Goal: Task Accomplishment & Management: Manage account settings

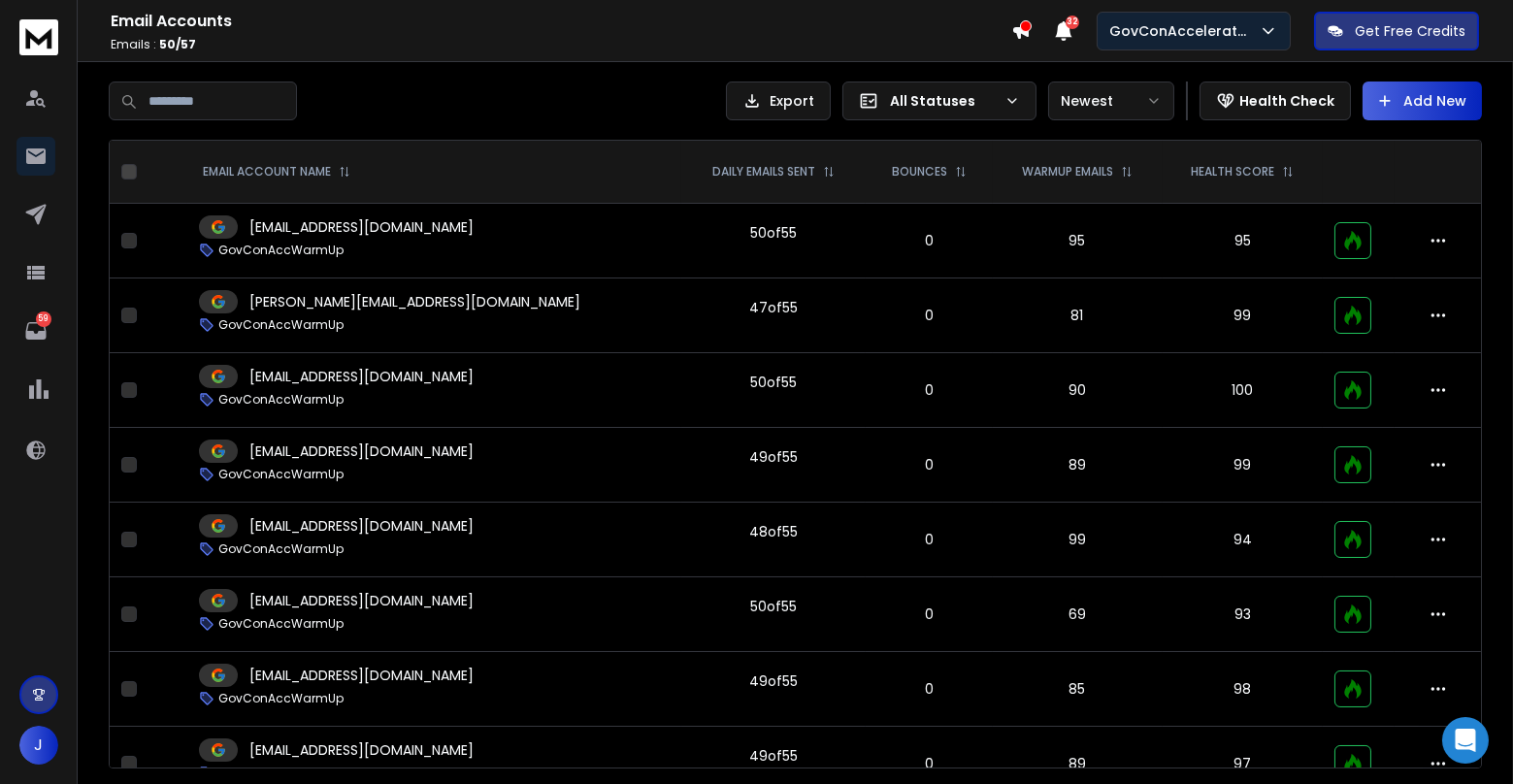
click at [1220, 24] on p "GovConAccelerator" at bounding box center [1183, 31] width 150 height 20
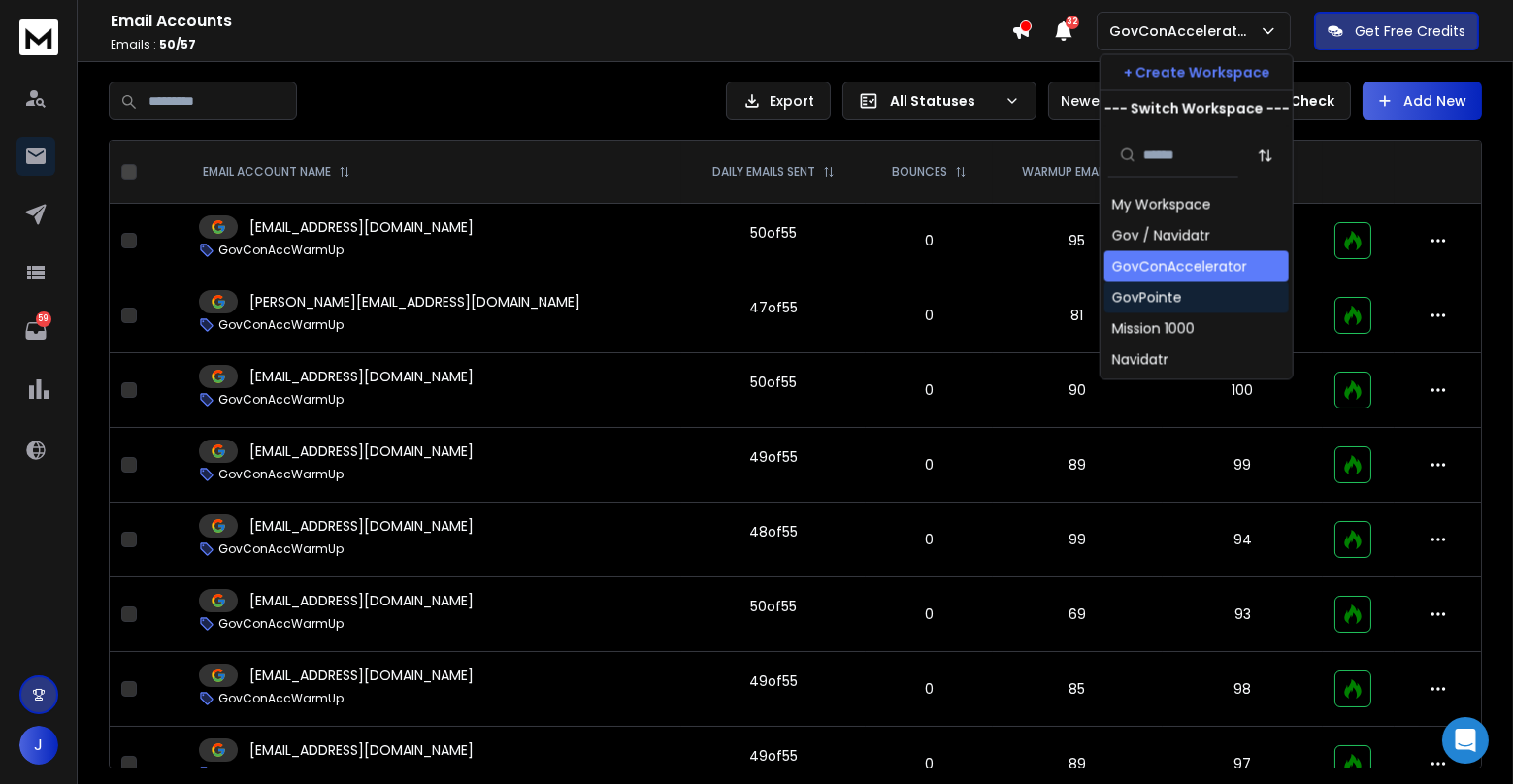
click at [1163, 289] on div "GovPointe" at bounding box center [1146, 297] width 70 height 20
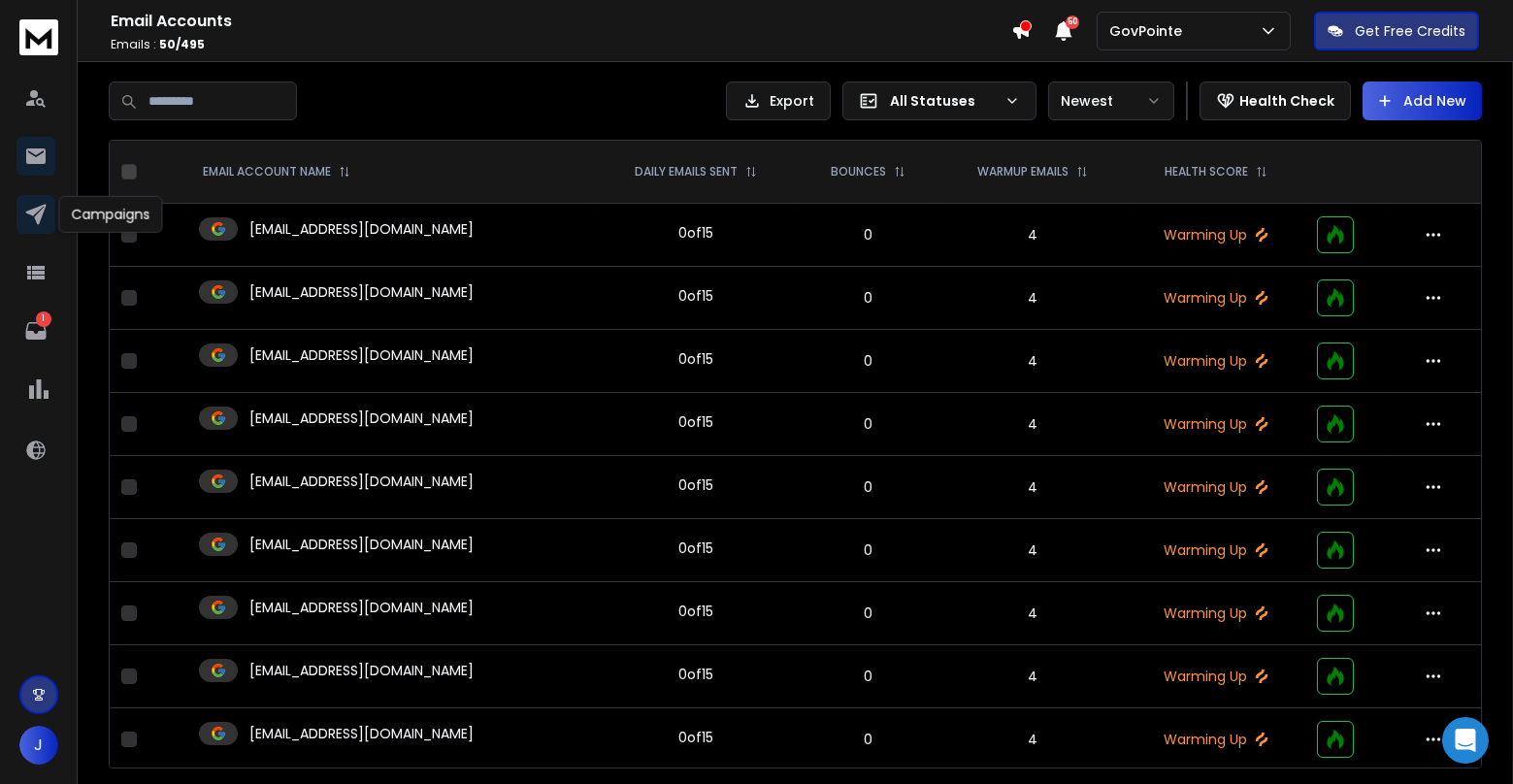
click at [35, 223] on icon at bounding box center [36, 214] width 24 height 23
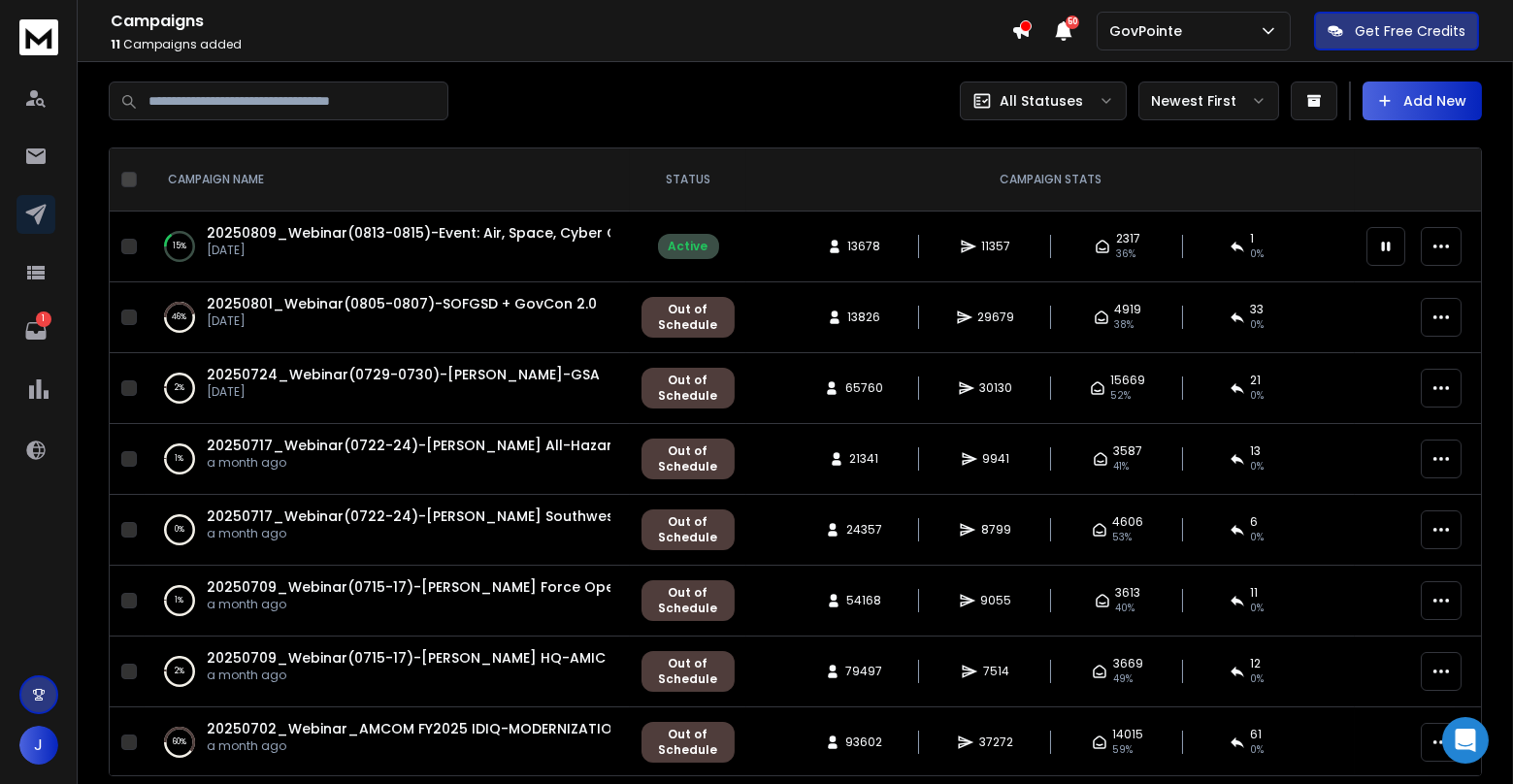
click at [484, 236] on span "20250809_Webinar(0813-0815)-Event: Air, Space, Cyber Con2025" at bounding box center [439, 233] width 464 height 20
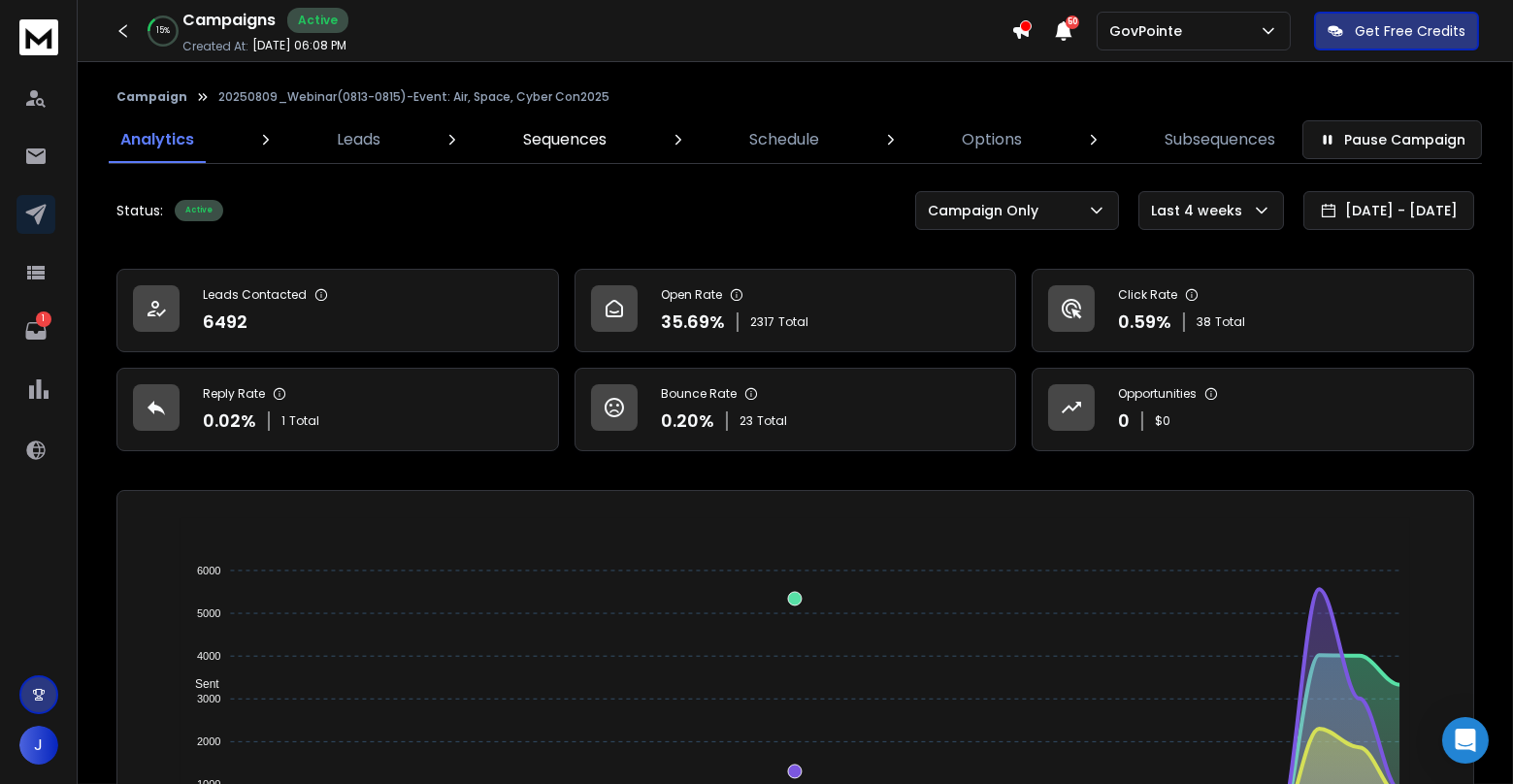
click at [584, 151] on p "Sequences" at bounding box center [564, 140] width 83 height 23
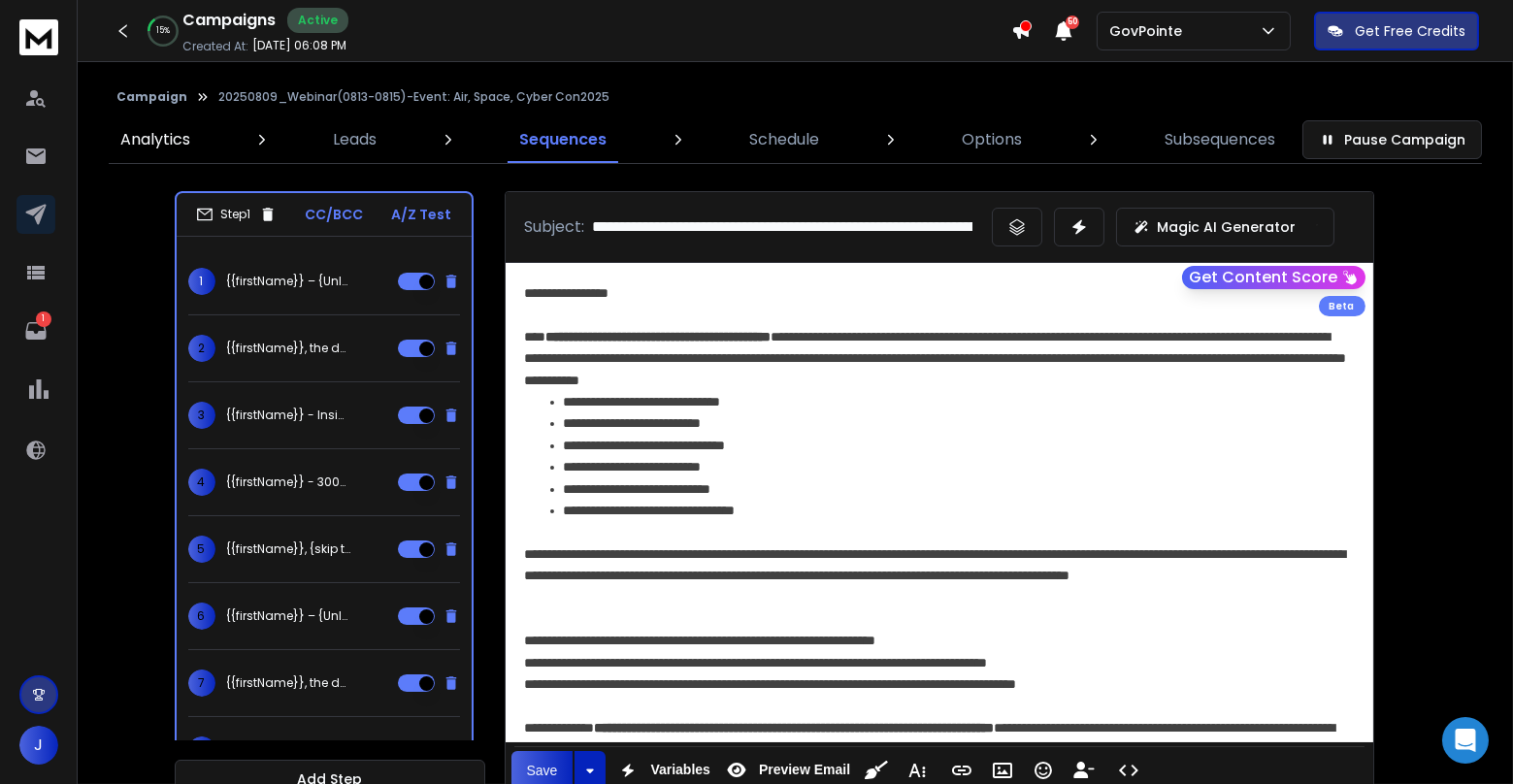
click at [165, 138] on p "Analytics" at bounding box center [155, 140] width 70 height 23
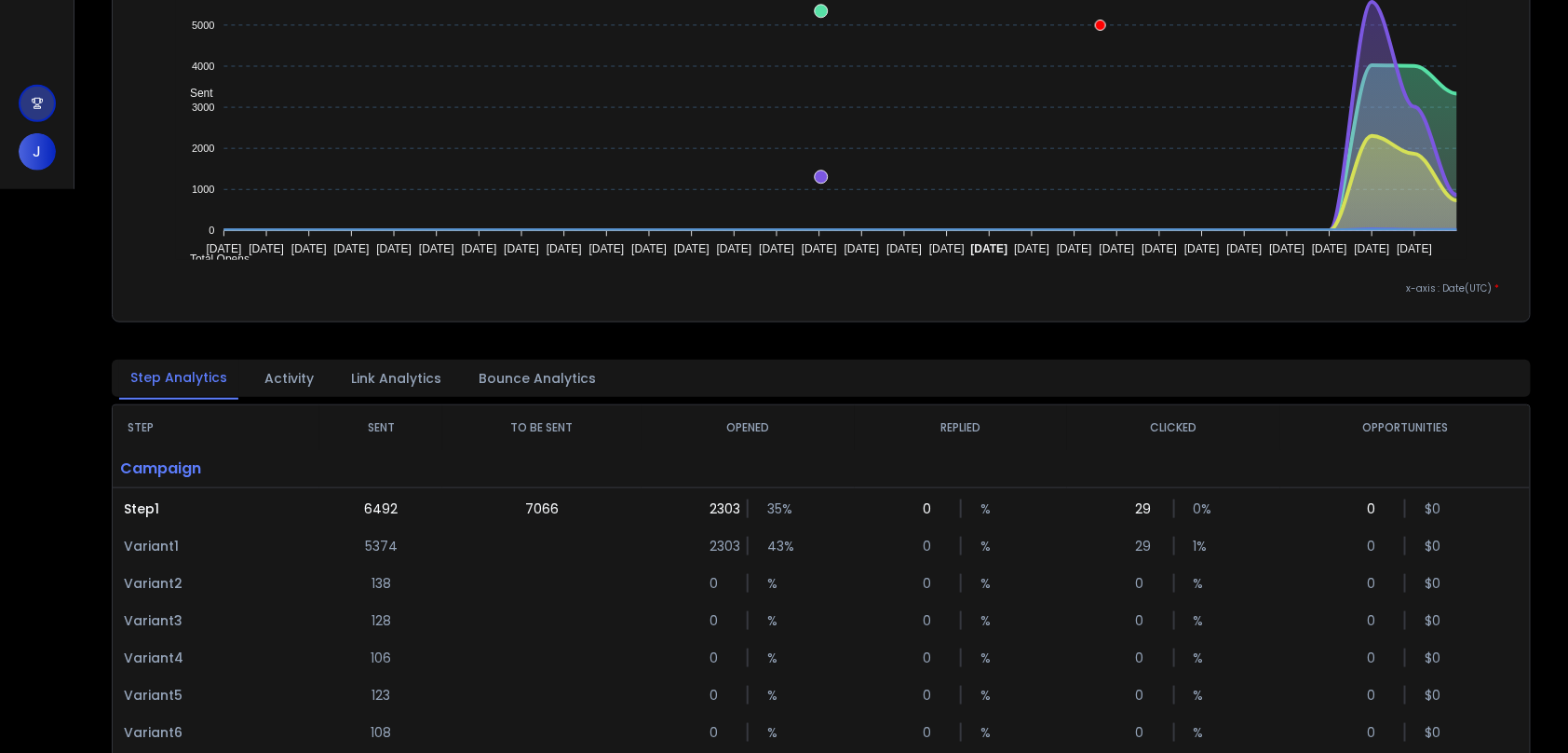
scroll to position [903, 0]
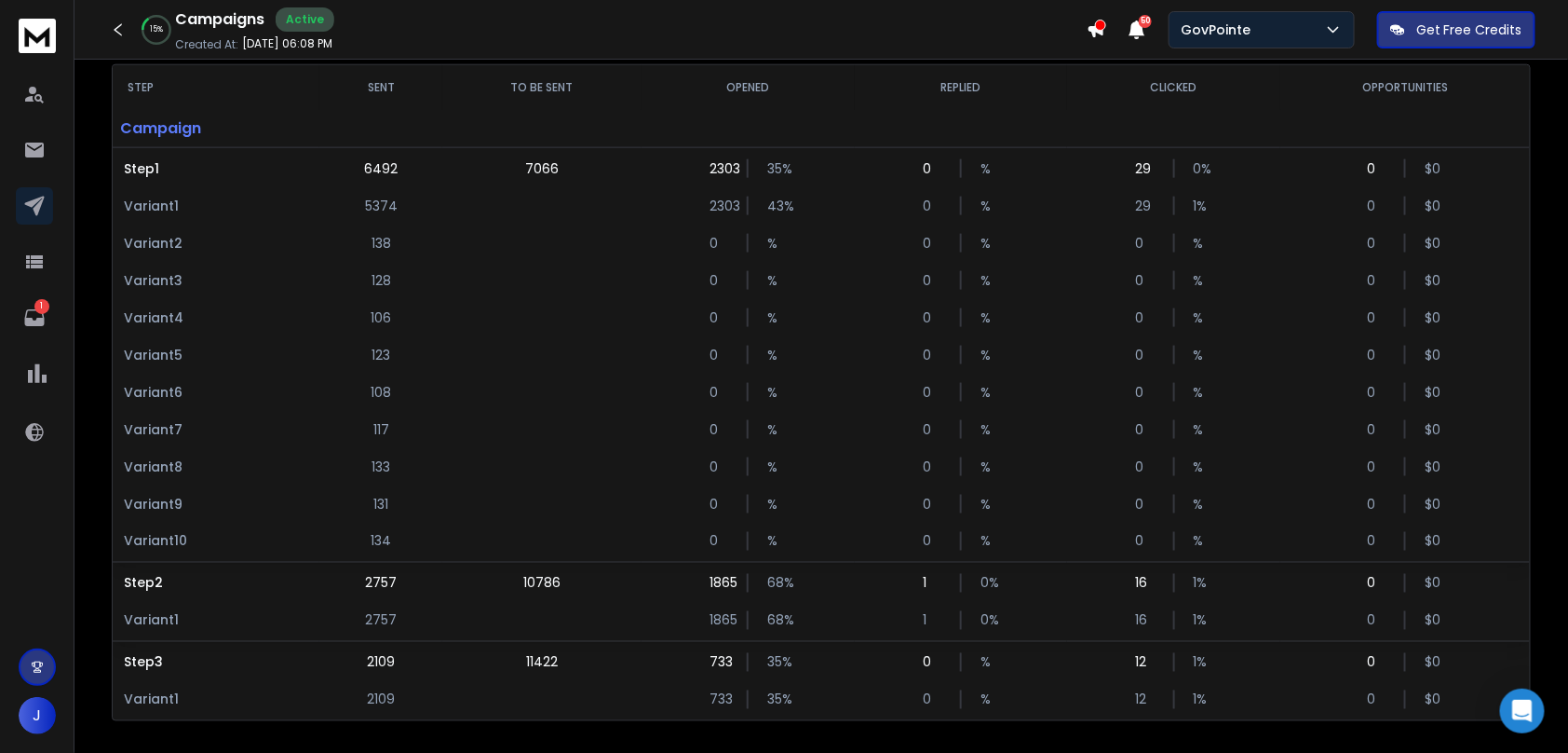
click at [1220, 32] on p "GovPointe" at bounding box center [1219, 30] width 77 height 19
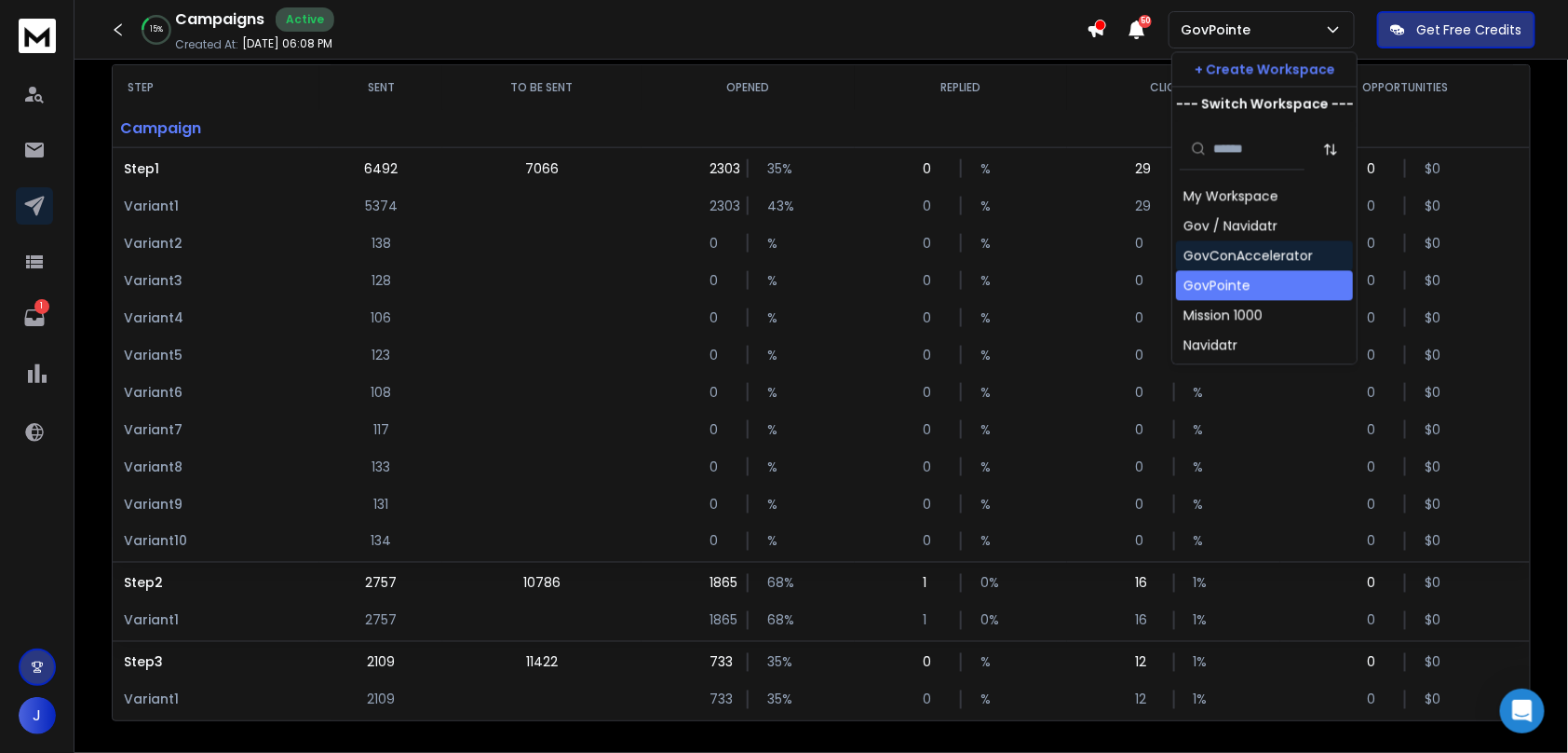
click at [1249, 253] on div "GovConAccelerator" at bounding box center [1248, 256] width 130 height 19
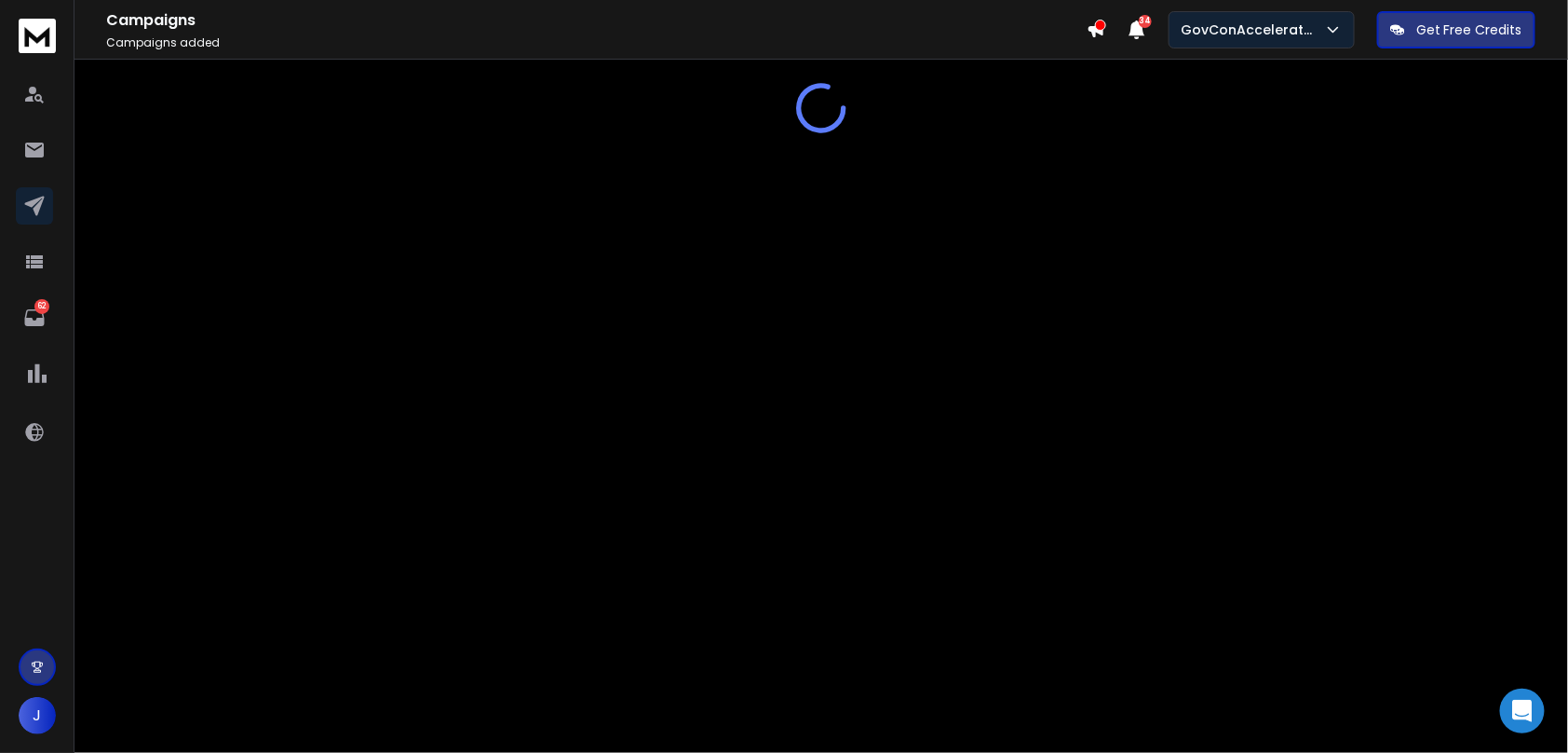
click at [1294, 31] on p "GovConAccelerator" at bounding box center [1252, 30] width 144 height 19
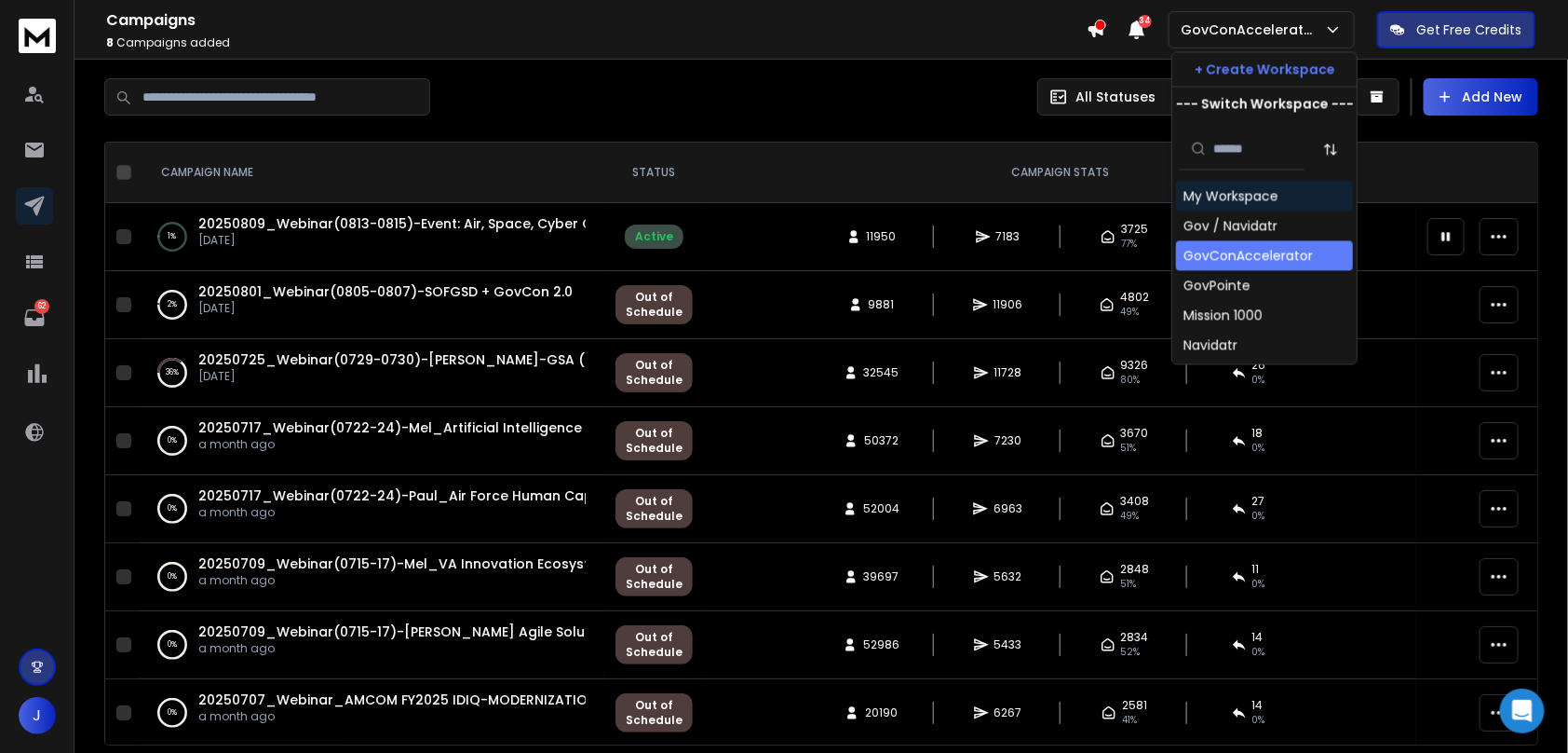
click at [919, 61] on div "Campaigns 8 Campaigns Added All Statuses Newest First Add New CAMPAIGN NAME STA…" at bounding box center [821, 411] width 1494 height 704
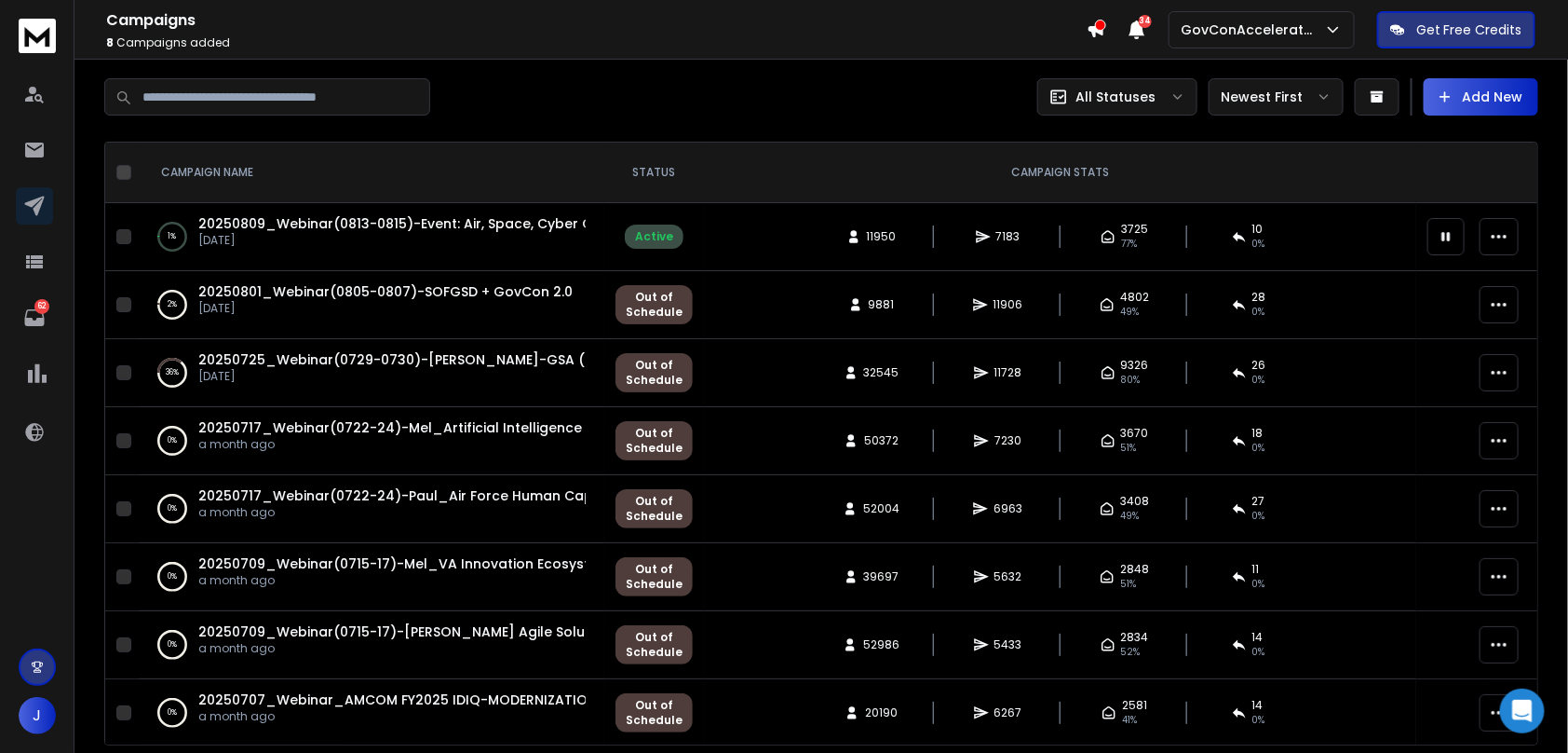
click at [431, 218] on span "20250809_Webinar(0813-0815)-Event: Air, Space, Cyber Con2025" at bounding box center [421, 224] width 446 height 19
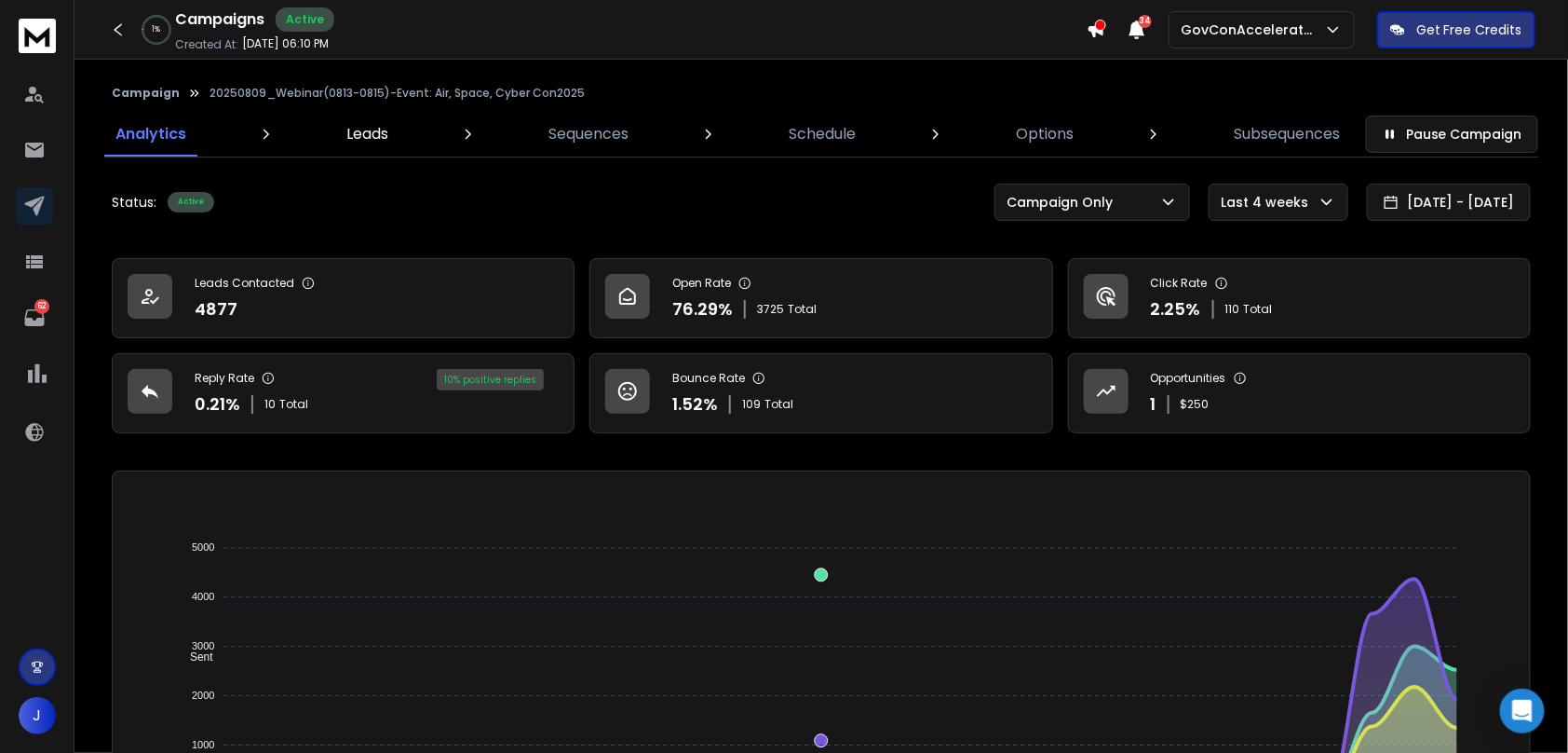
click at [376, 131] on p "Leads" at bounding box center [368, 134] width 42 height 23
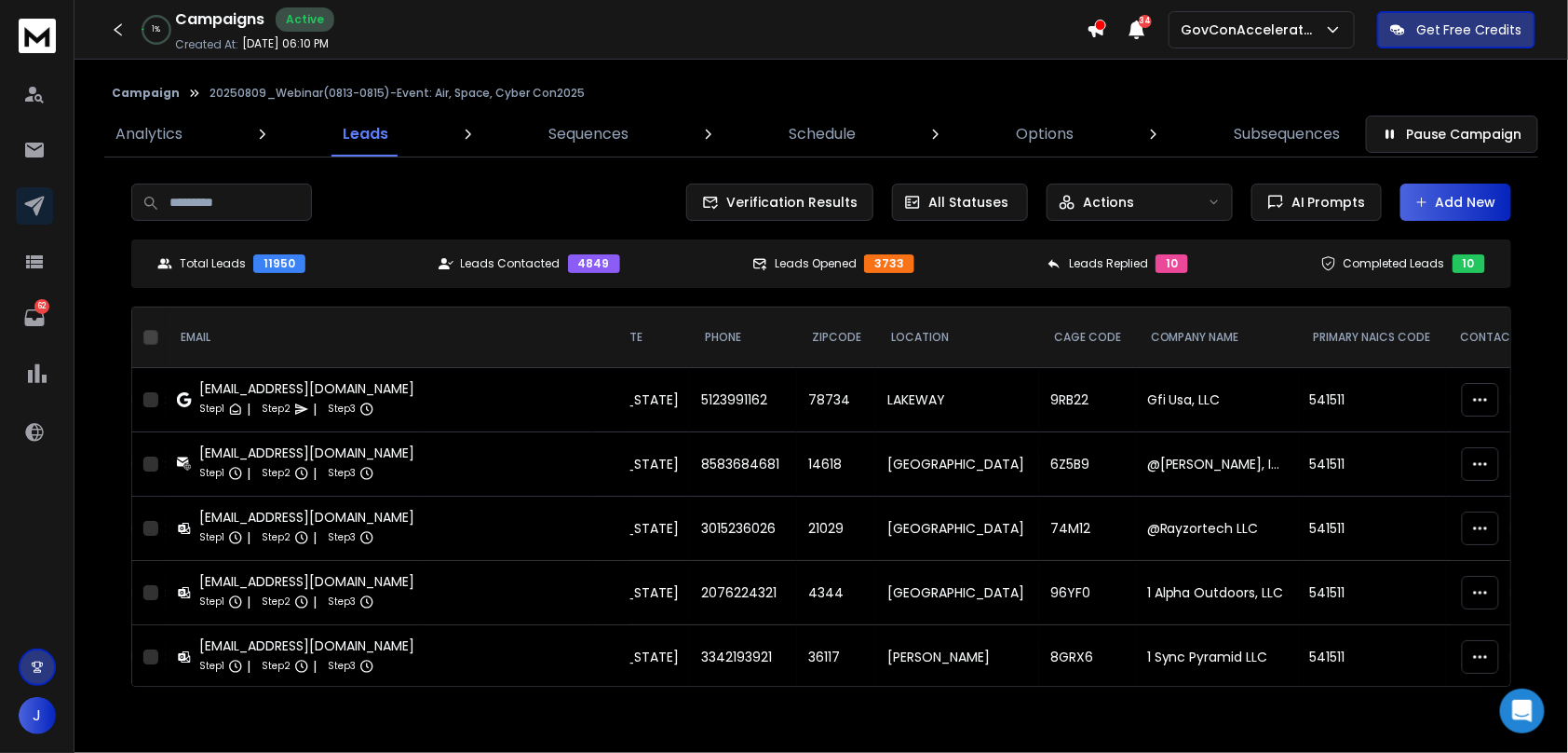
scroll to position [0, 572]
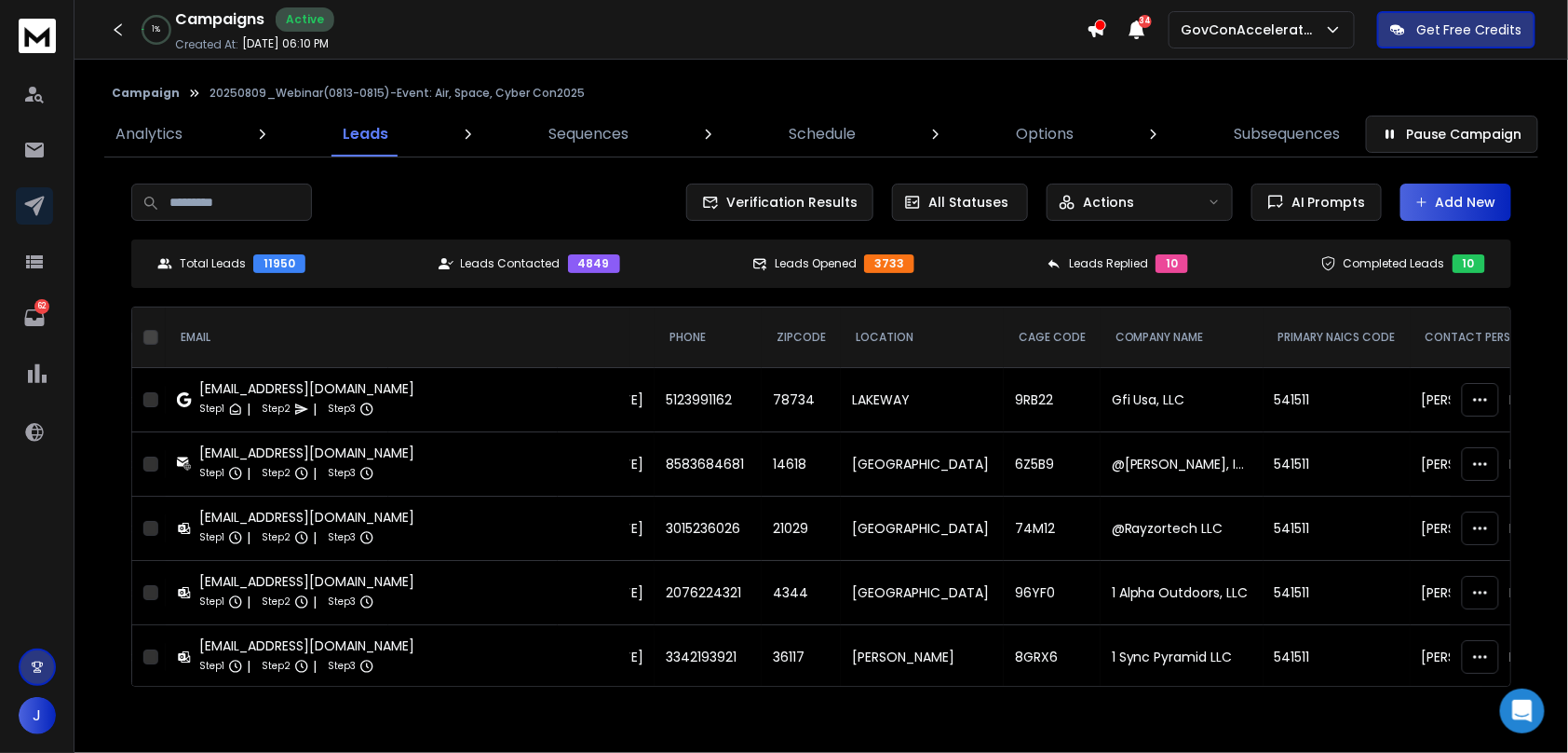
click at [1263, 391] on td "541511" at bounding box center [1337, 400] width 148 height 64
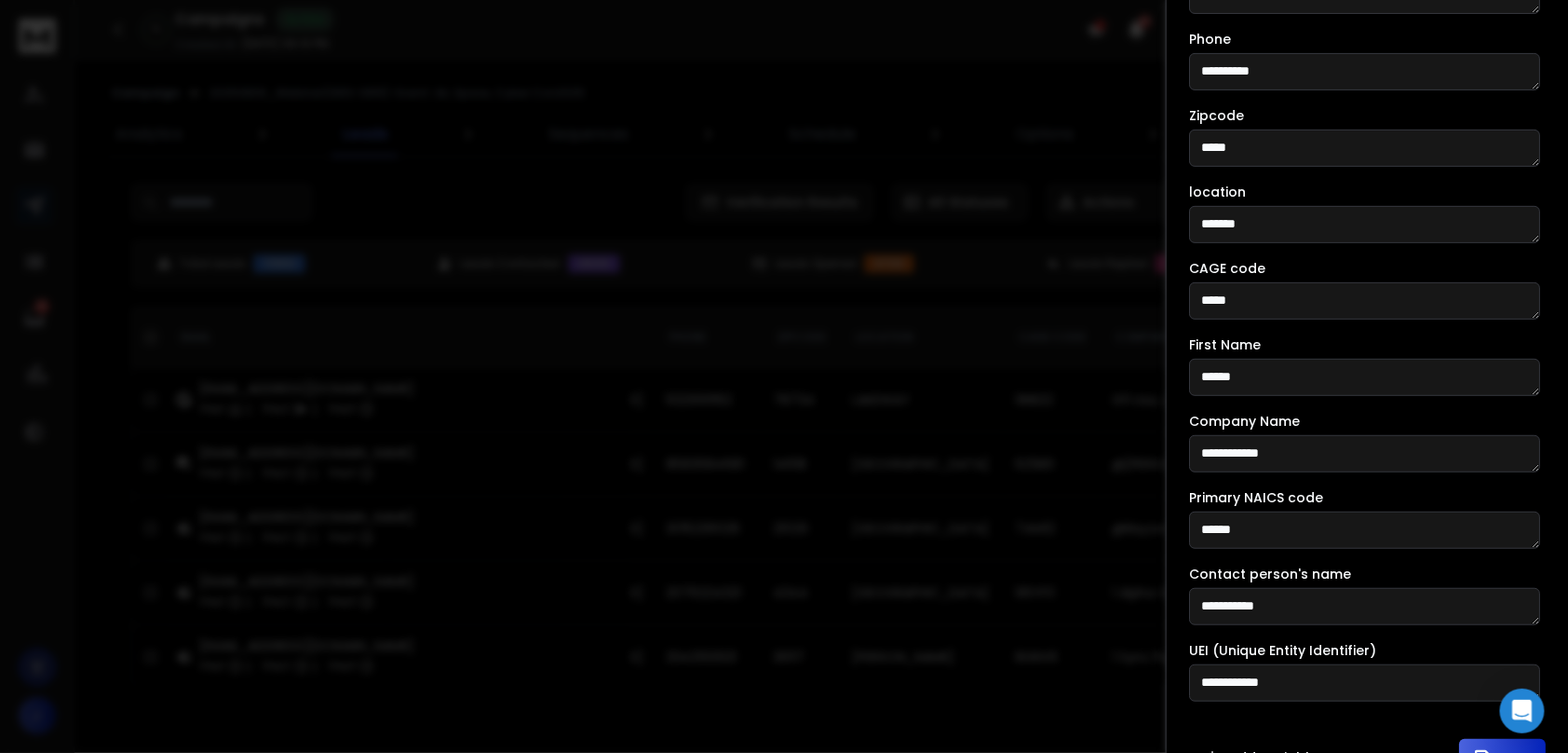
scroll to position [248, 0]
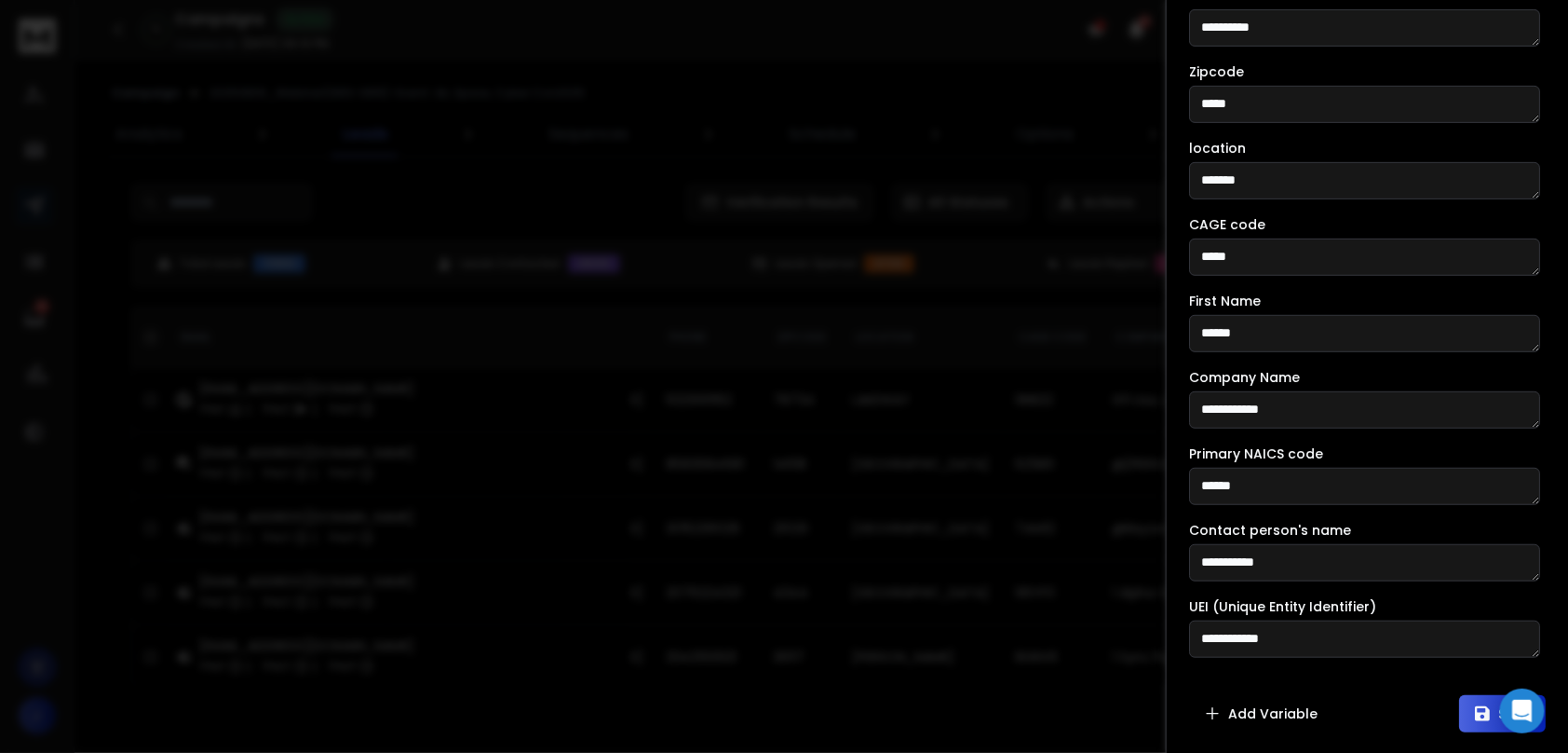
drag, startPoint x: 1253, startPoint y: 484, endPoint x: 1172, endPoint y: 480, distance: 81.1
click at [1177, 481] on div "**********" at bounding box center [1367, 376] width 402 height 753
click at [518, 330] on div at bounding box center [784, 376] width 1568 height 753
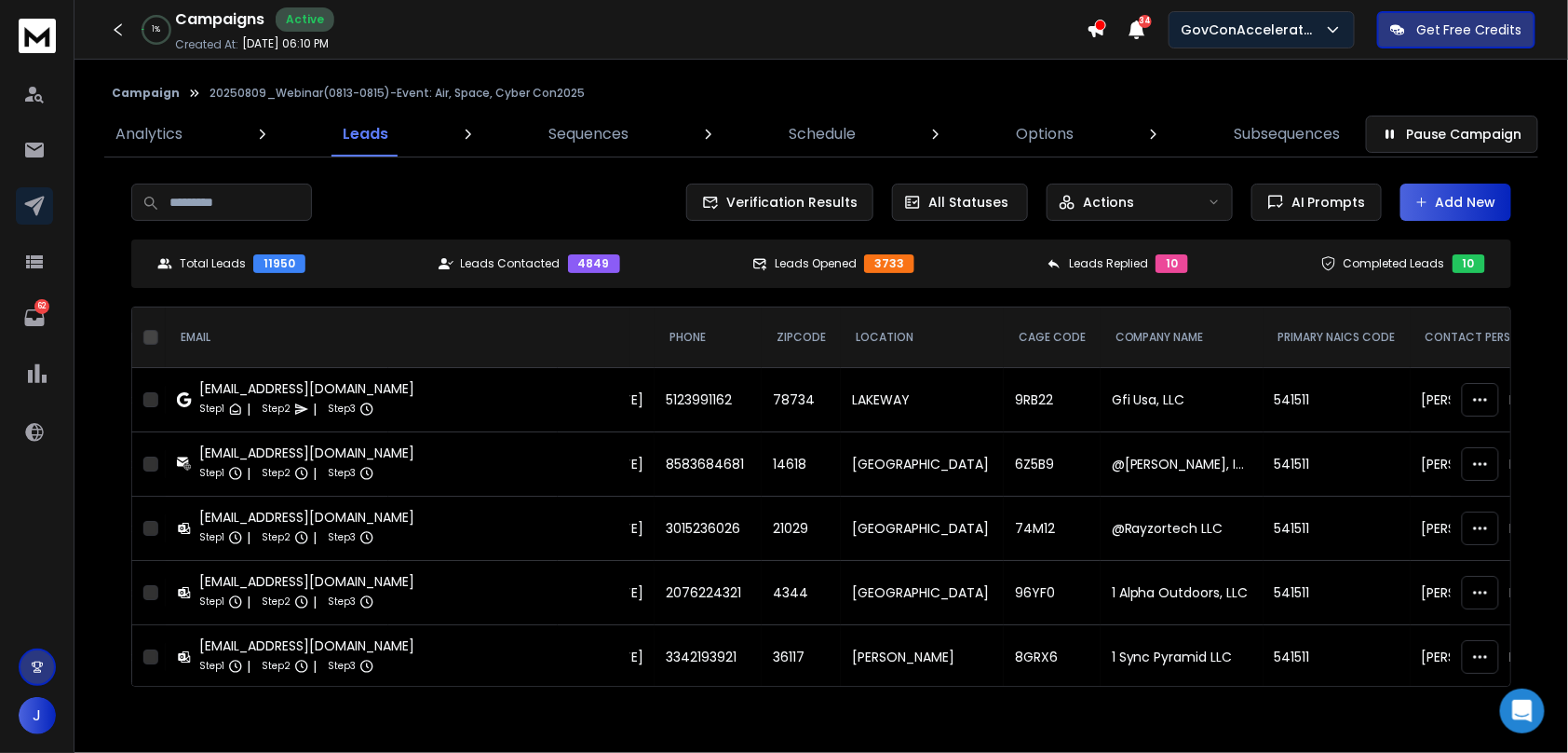
click at [1213, 38] on p "GovConAccelerator" at bounding box center [1252, 30] width 144 height 19
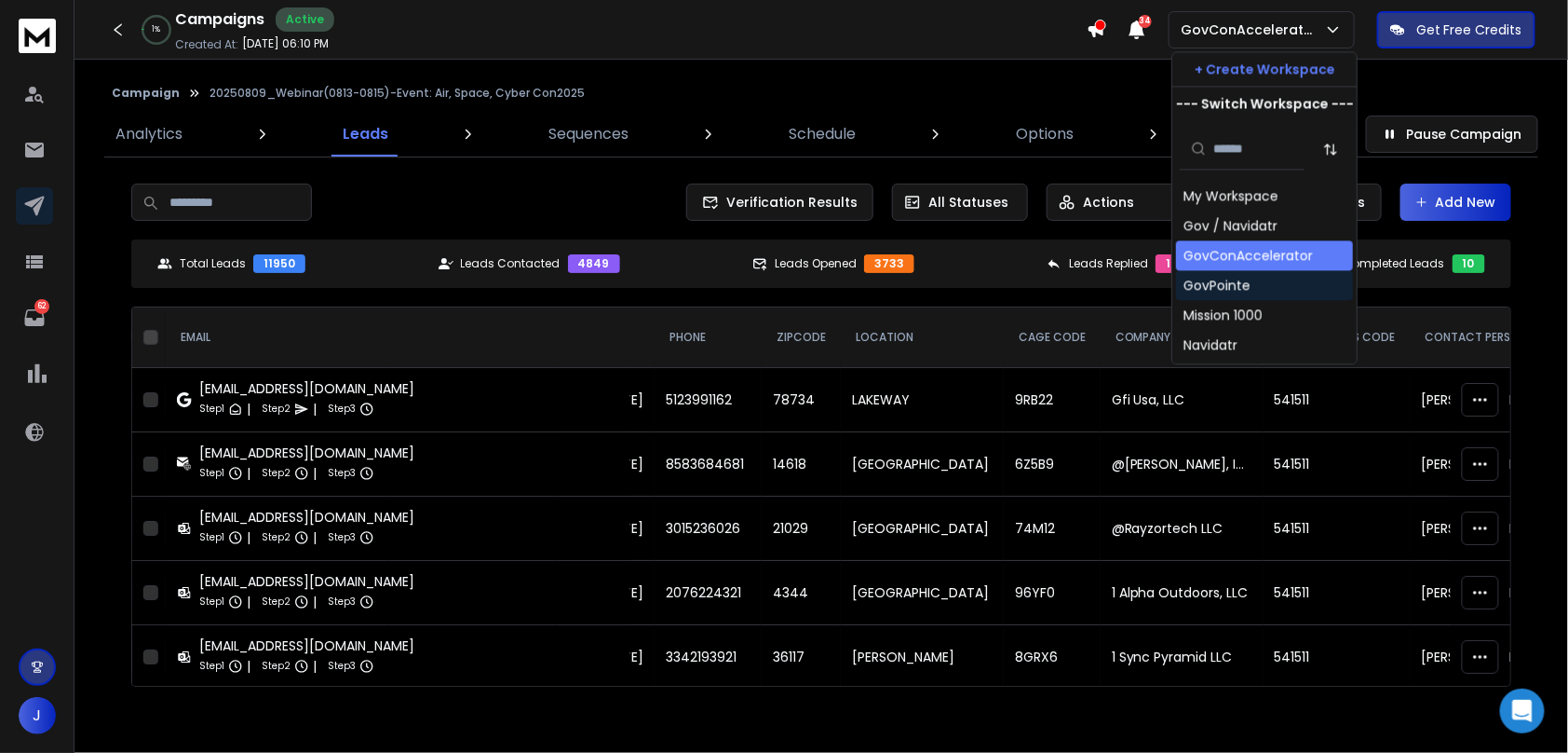
click at [1223, 296] on div "GovPointe" at bounding box center [1264, 285] width 177 height 30
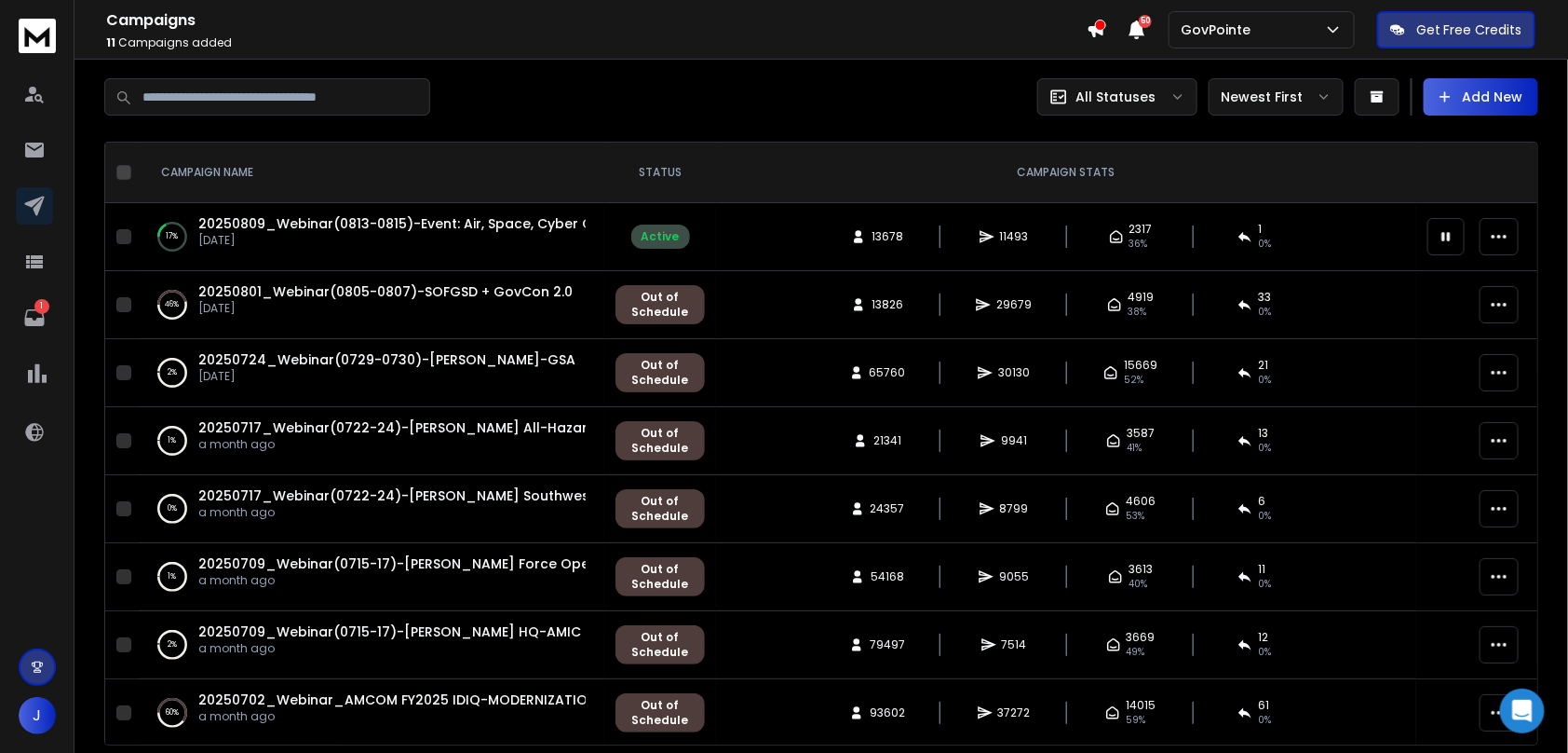
click at [499, 221] on span "20250809_Webinar(0813-0815)-Event: Air, Space, Cyber Con2025" at bounding box center [421, 224] width 446 height 19
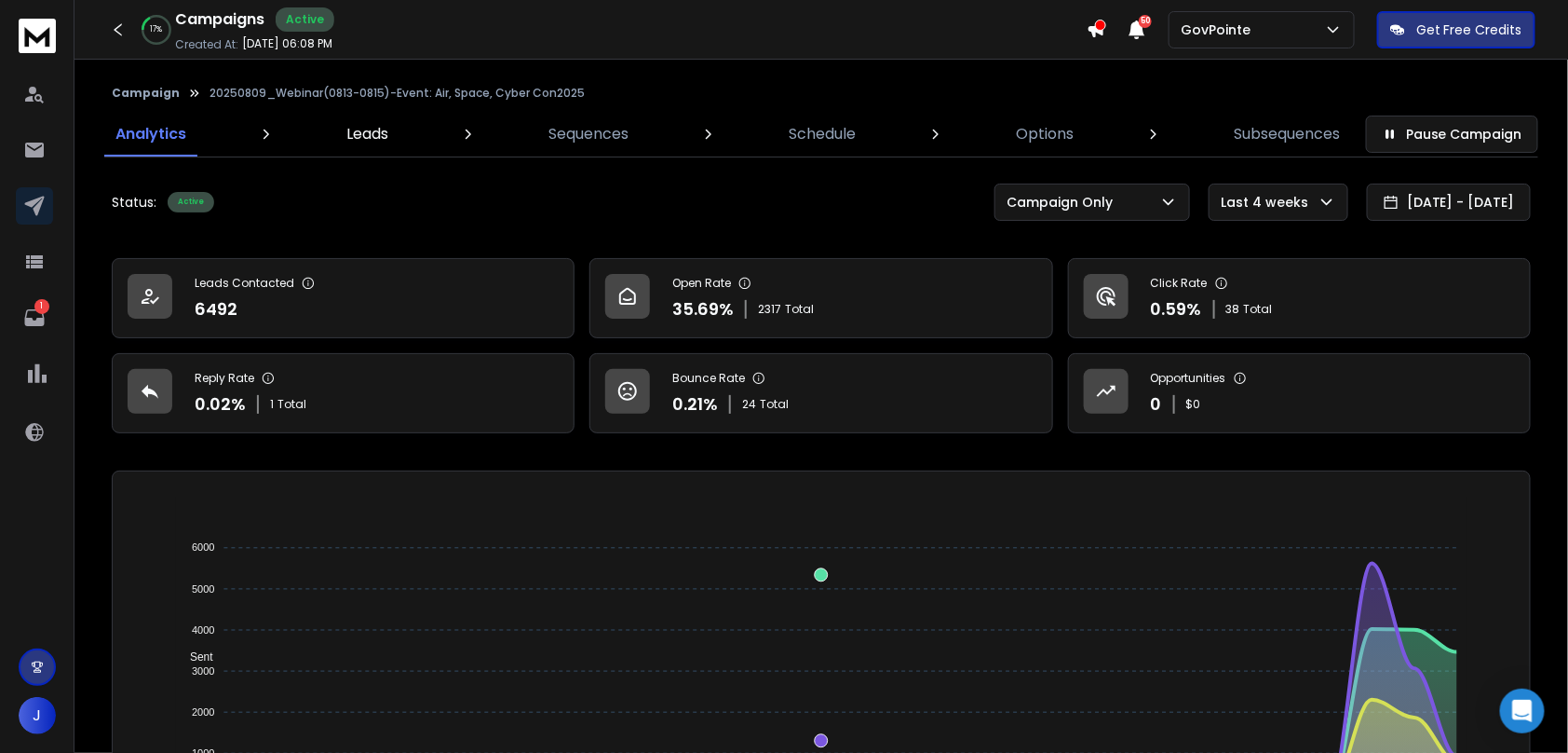
click at [358, 131] on p "Leads" at bounding box center [368, 134] width 42 height 23
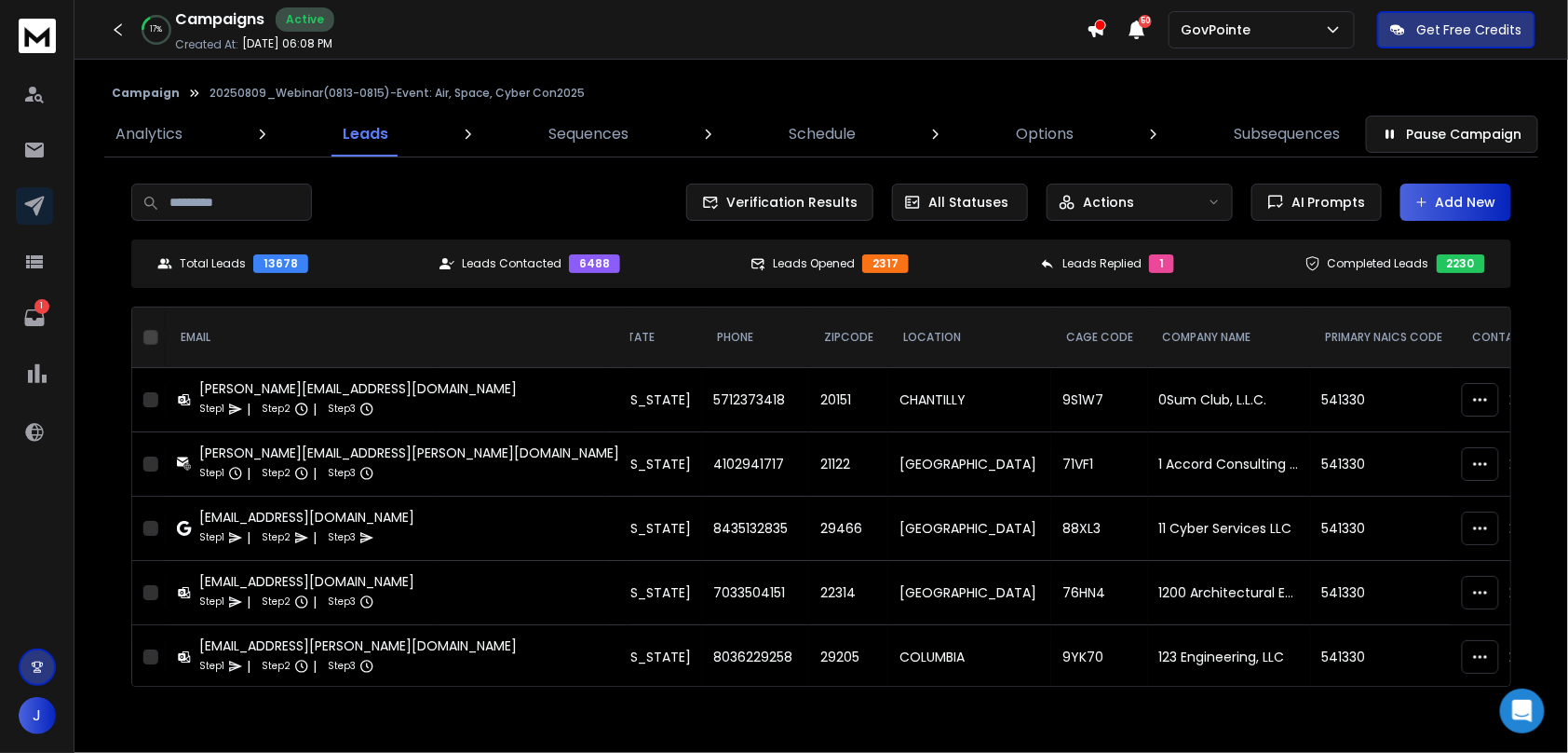
scroll to position [0, 663]
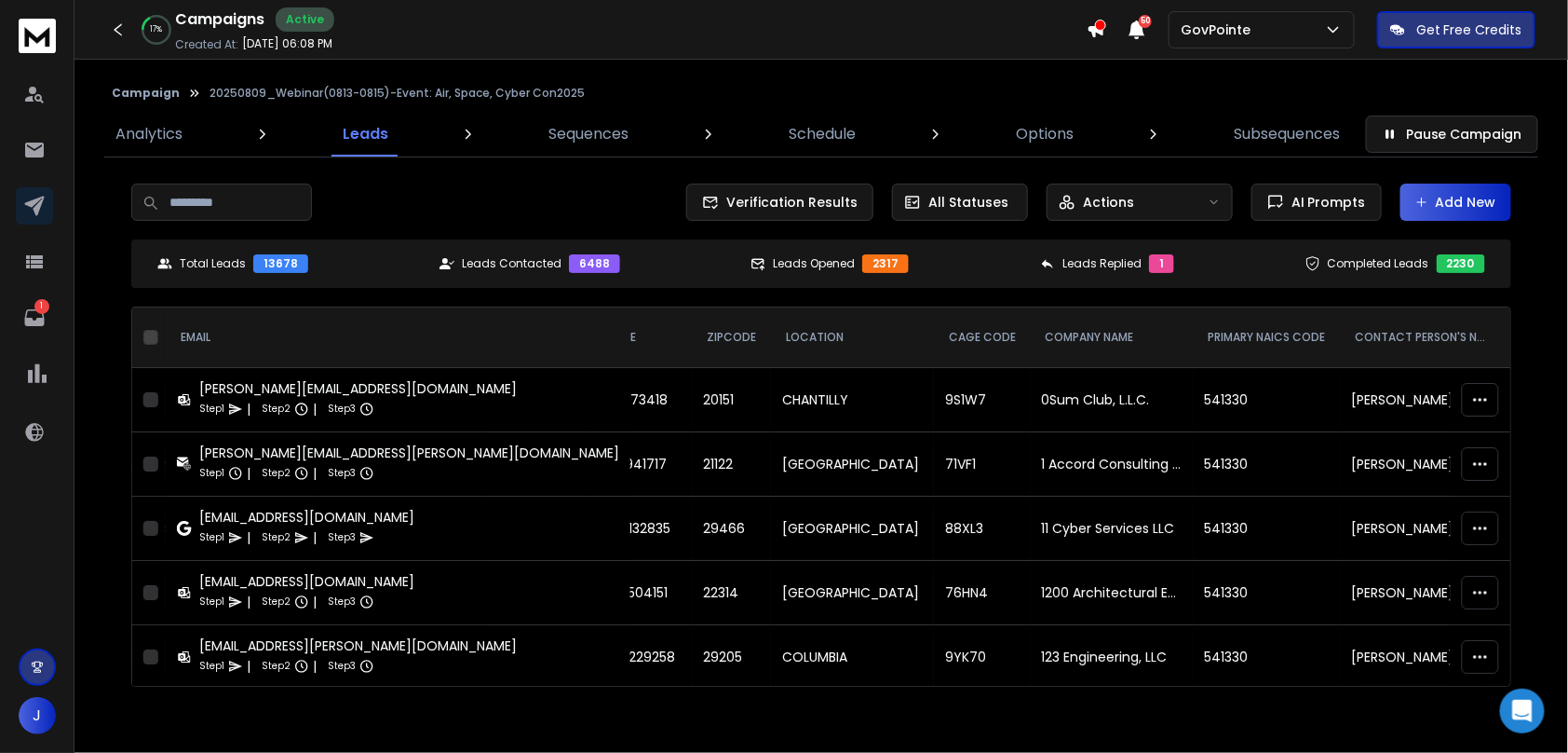
click at [1194, 399] on td "541330" at bounding box center [1267, 400] width 148 height 64
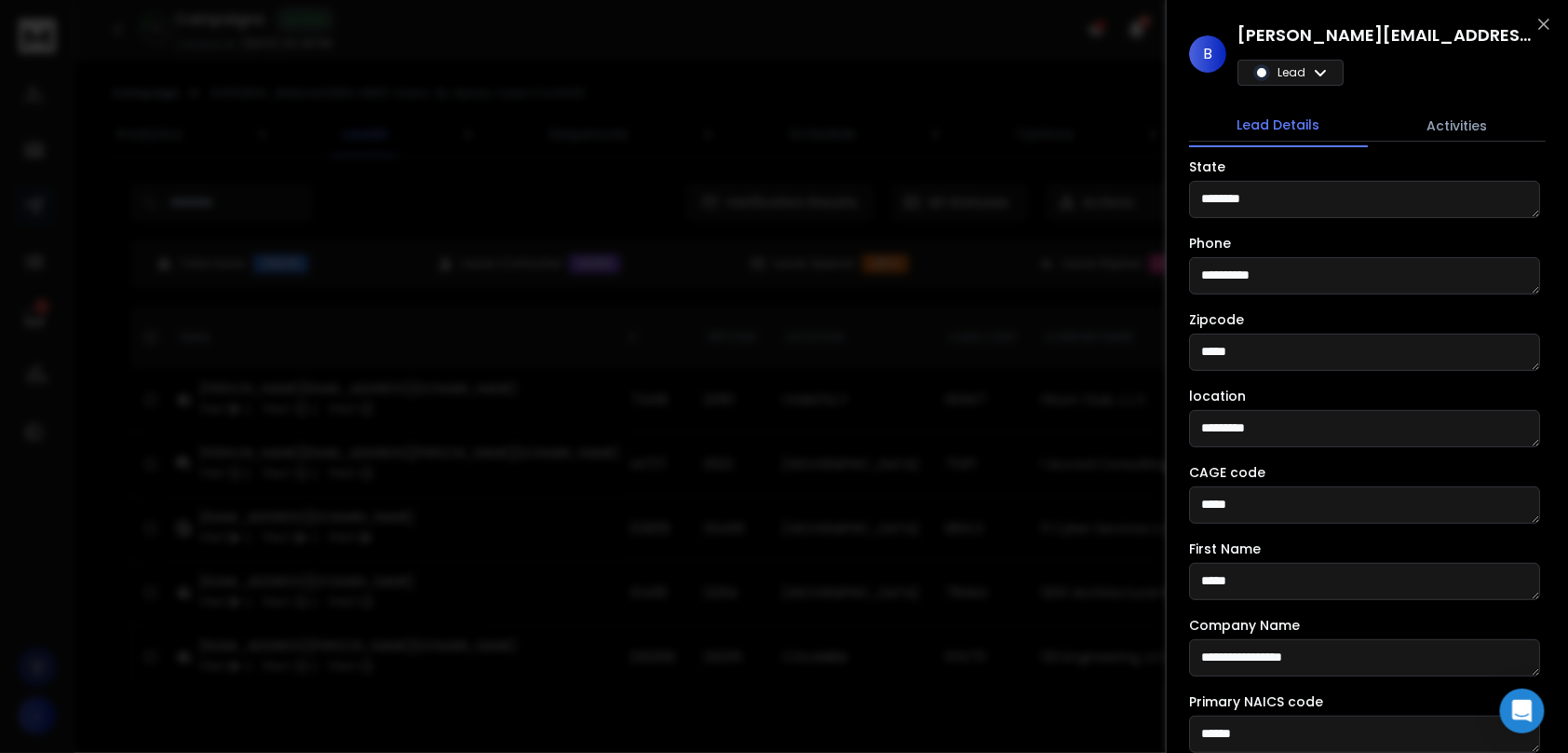
click at [1271, 729] on textarea "******" at bounding box center [1365, 734] width 352 height 38
click at [729, 415] on div at bounding box center [784, 376] width 1568 height 753
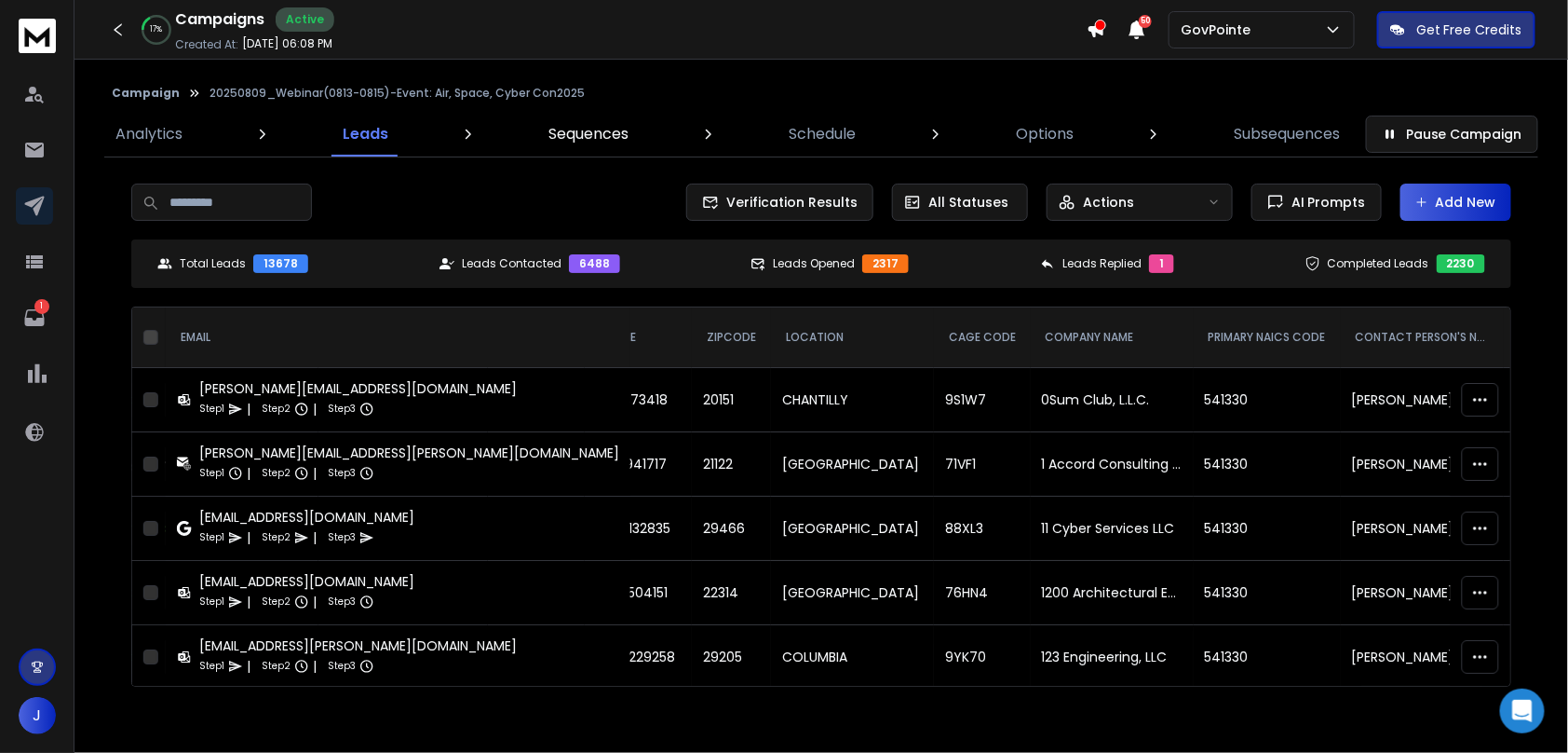
click at [609, 123] on p "Sequences" at bounding box center [588, 134] width 80 height 23
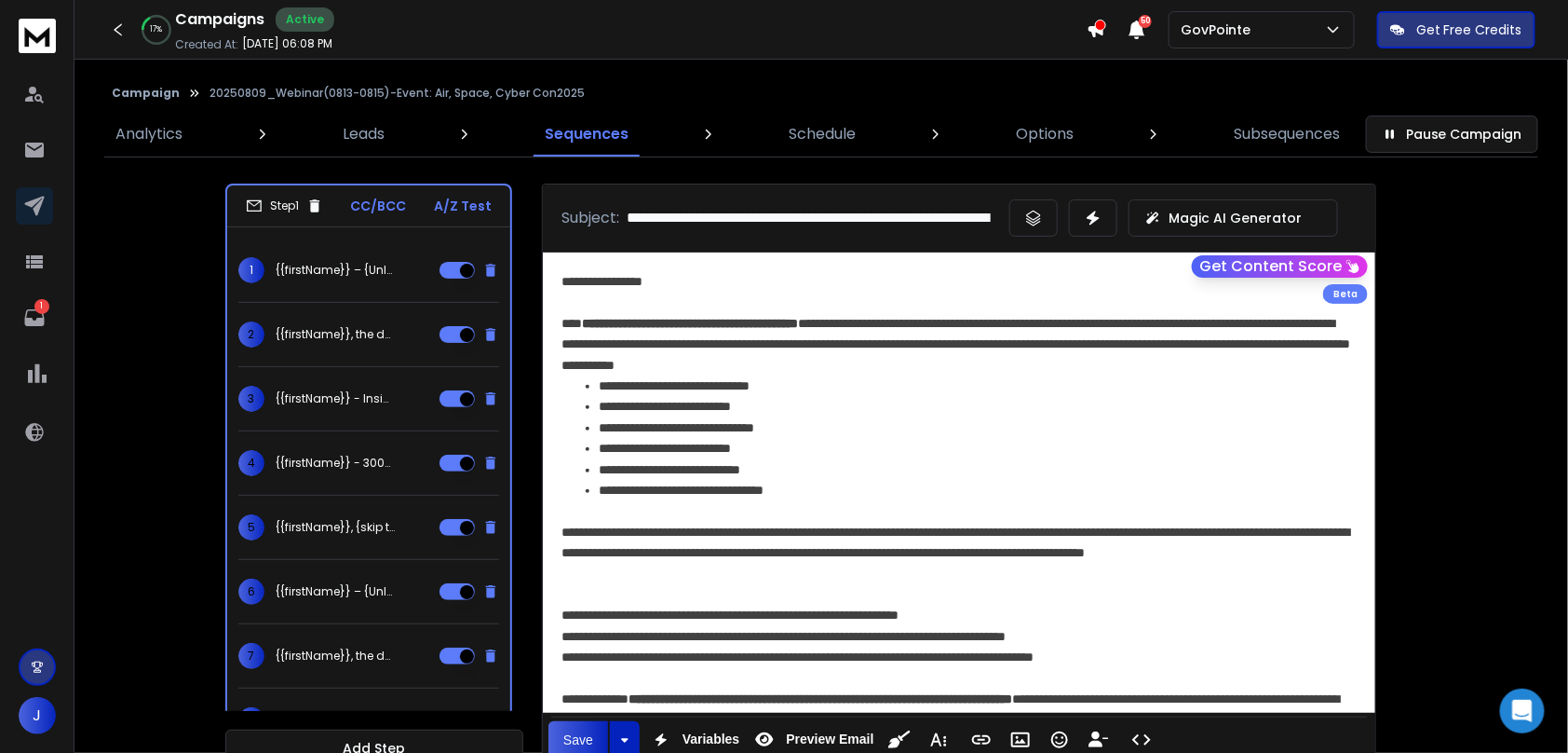
click at [450, 269] on button "button" at bounding box center [458, 270] width 36 height 17
click at [452, 334] on button "button" at bounding box center [458, 335] width 36 height 17
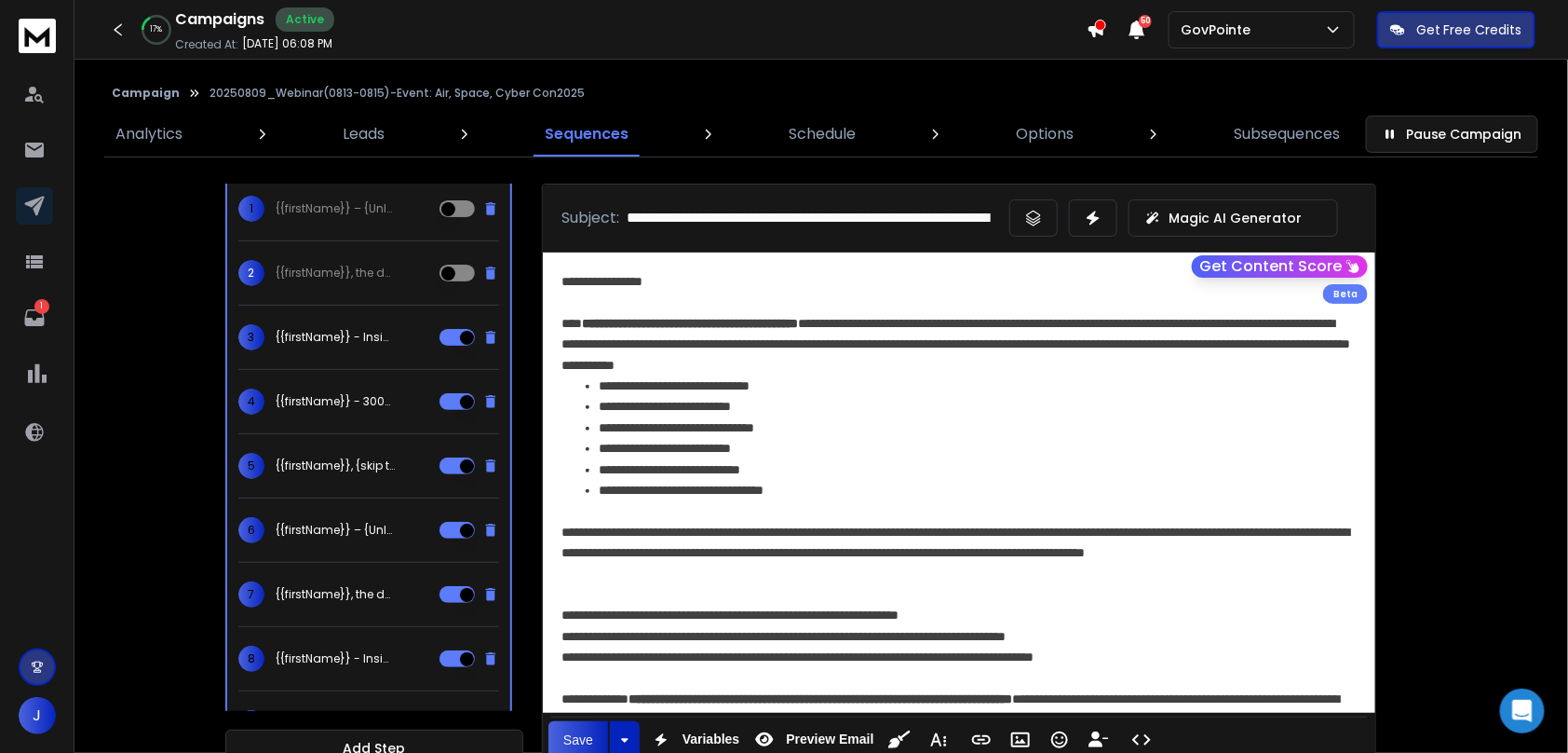
scroll to position [75, 0]
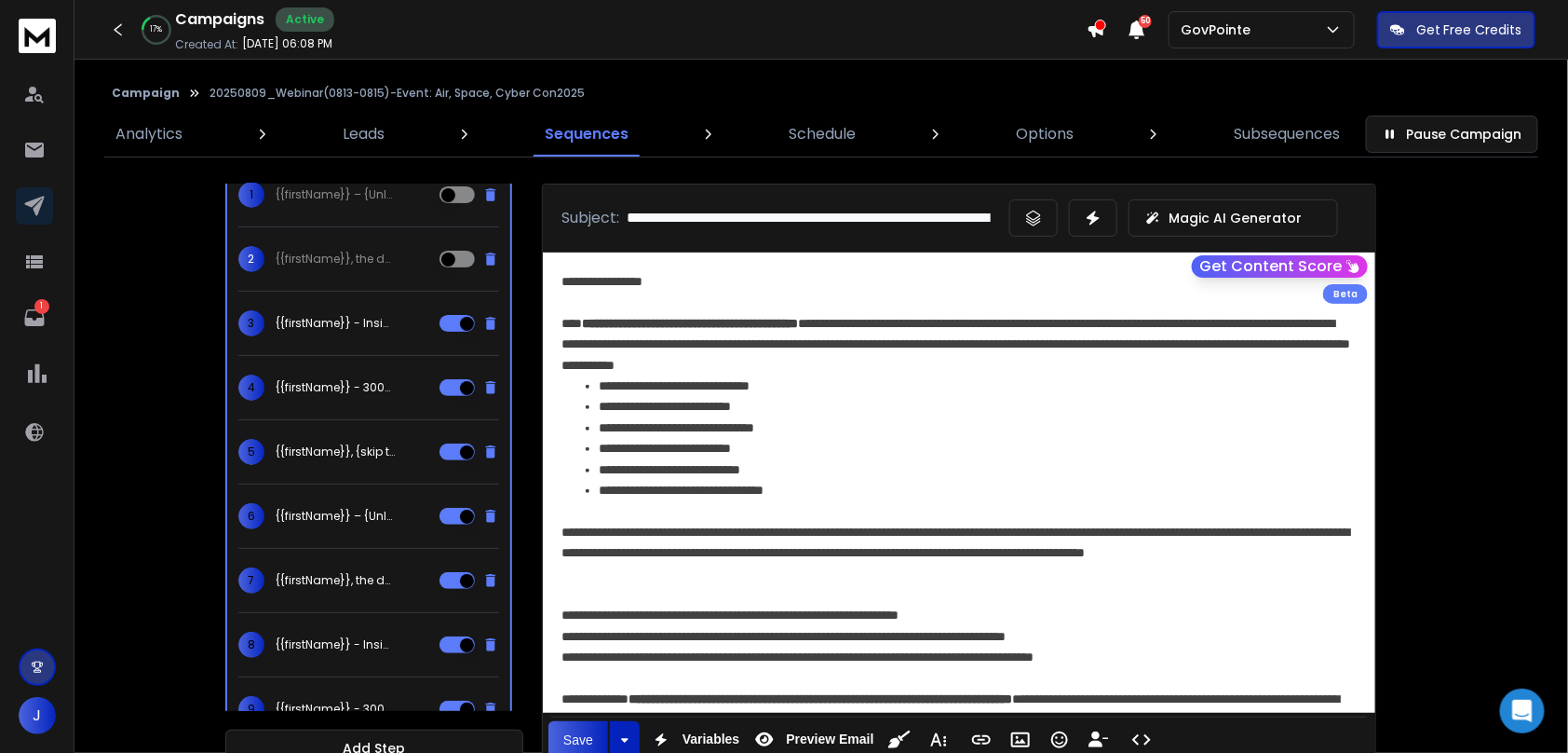
click at [452, 326] on button "button" at bounding box center [458, 323] width 36 height 17
click at [446, 385] on button "button" at bounding box center [458, 387] width 36 height 17
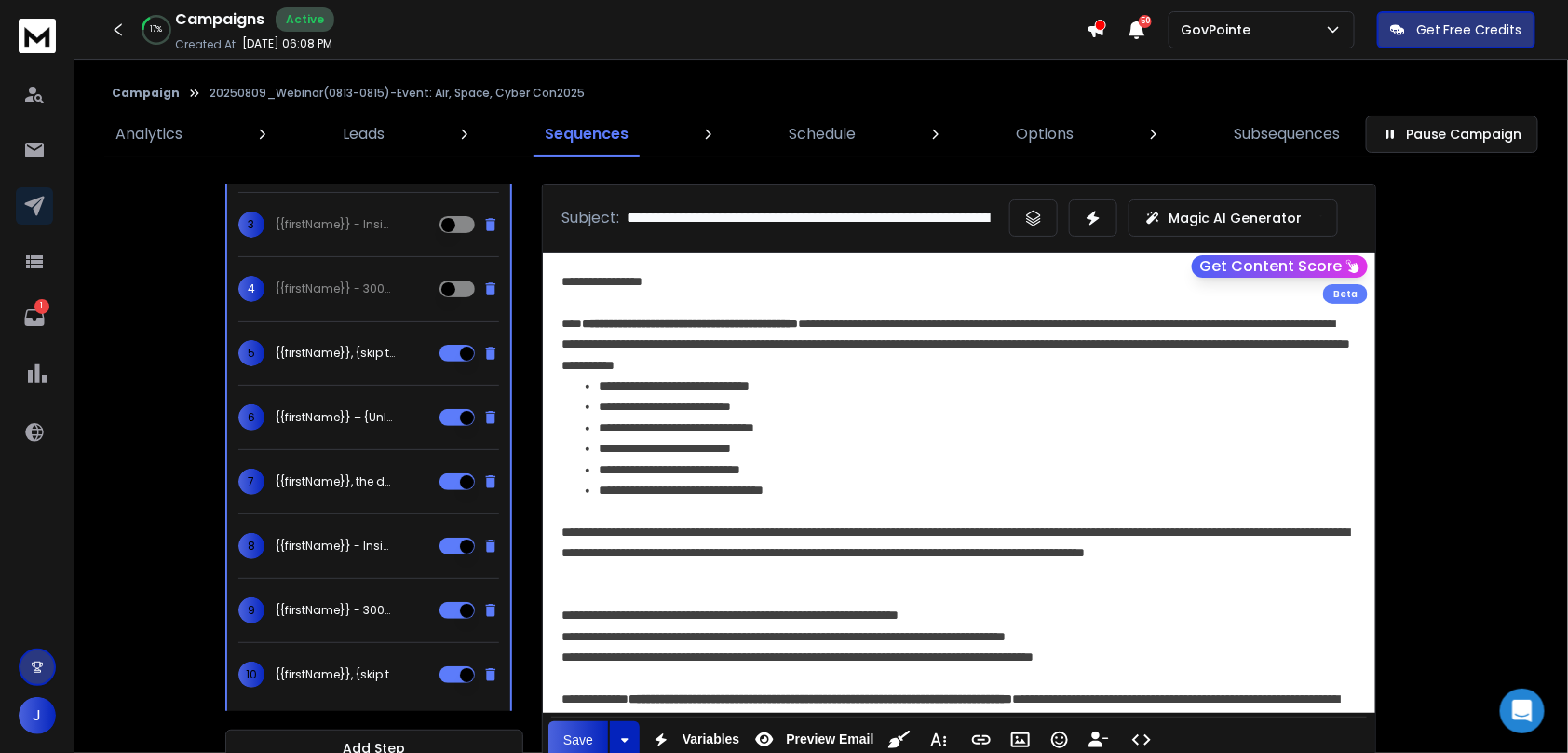
click at [446, 356] on button "button" at bounding box center [458, 353] width 36 height 17
click at [450, 417] on button "button" at bounding box center [458, 417] width 36 height 17
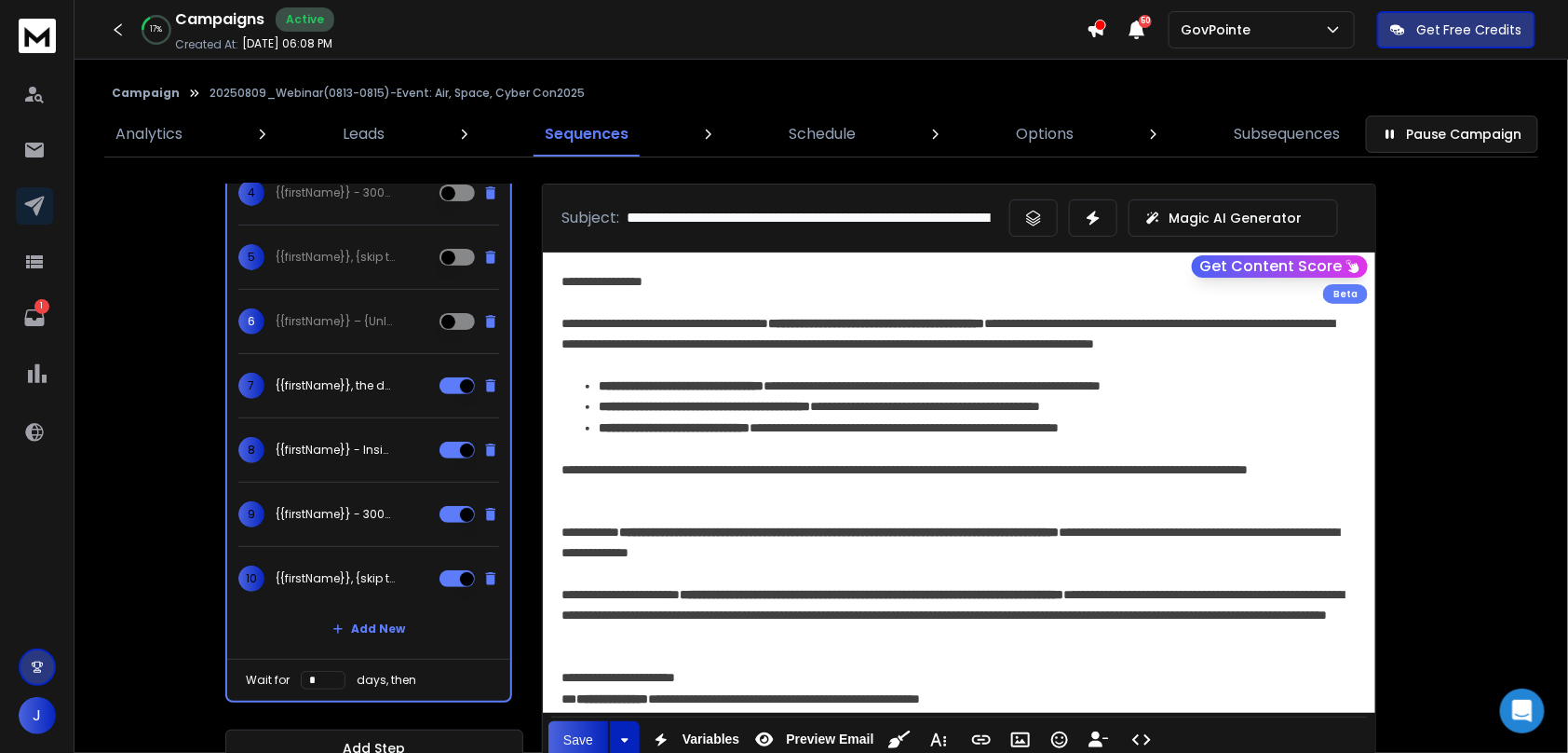
scroll to position [288, 0]
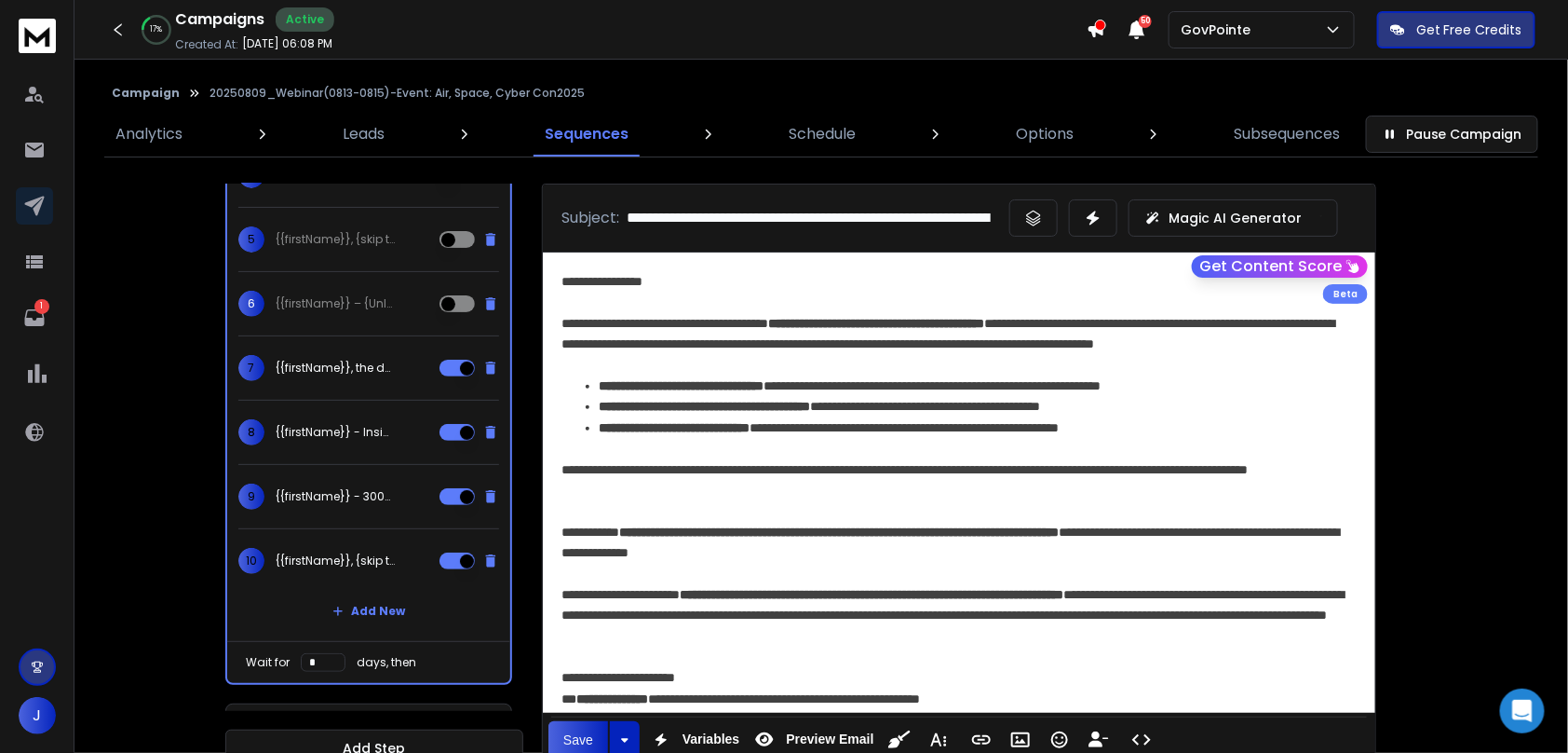
click at [448, 362] on button "button" at bounding box center [458, 368] width 36 height 17
click at [443, 494] on button "button" at bounding box center [458, 496] width 36 height 17
click at [445, 560] on button "button" at bounding box center [458, 561] width 36 height 17
type input "**********"
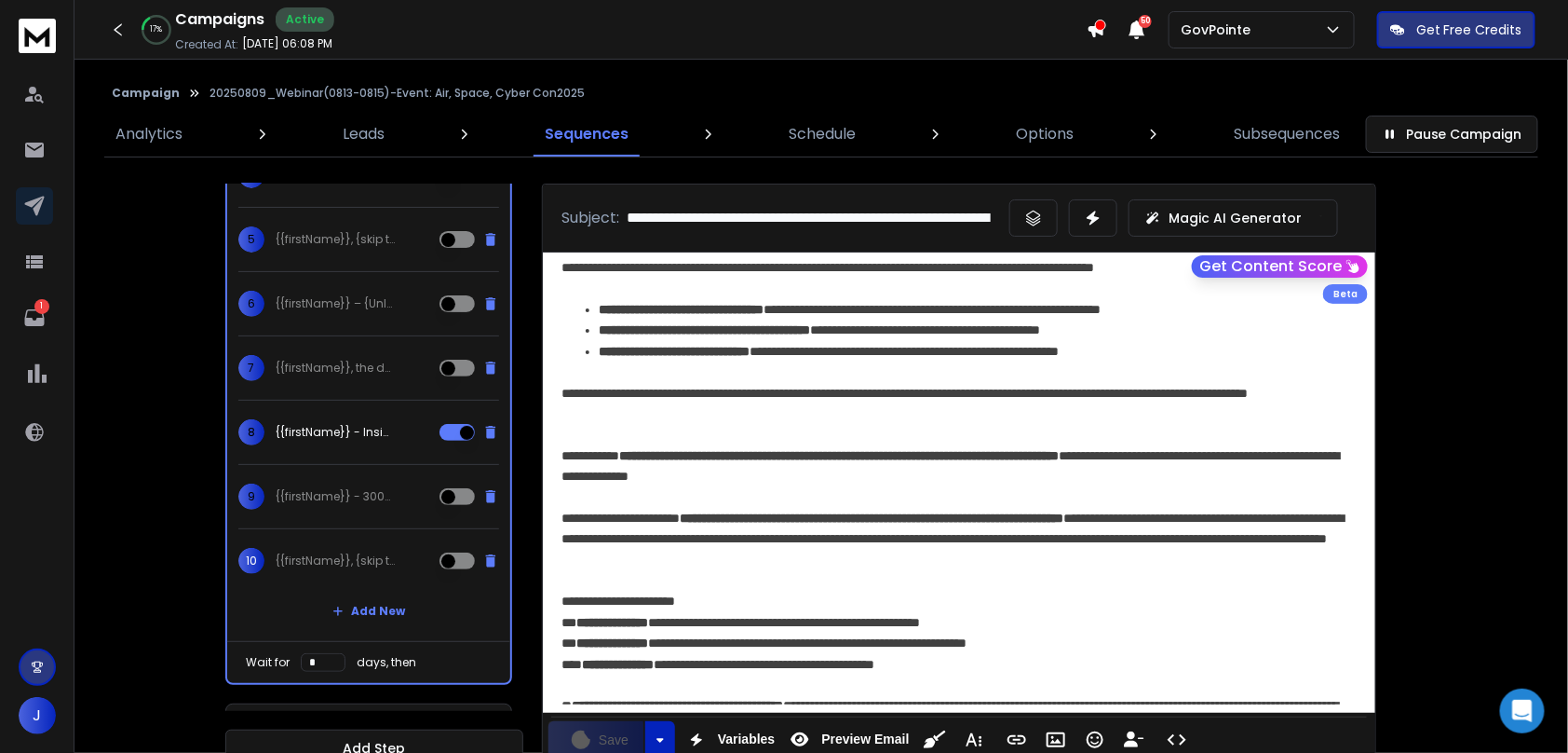
scroll to position [2, 0]
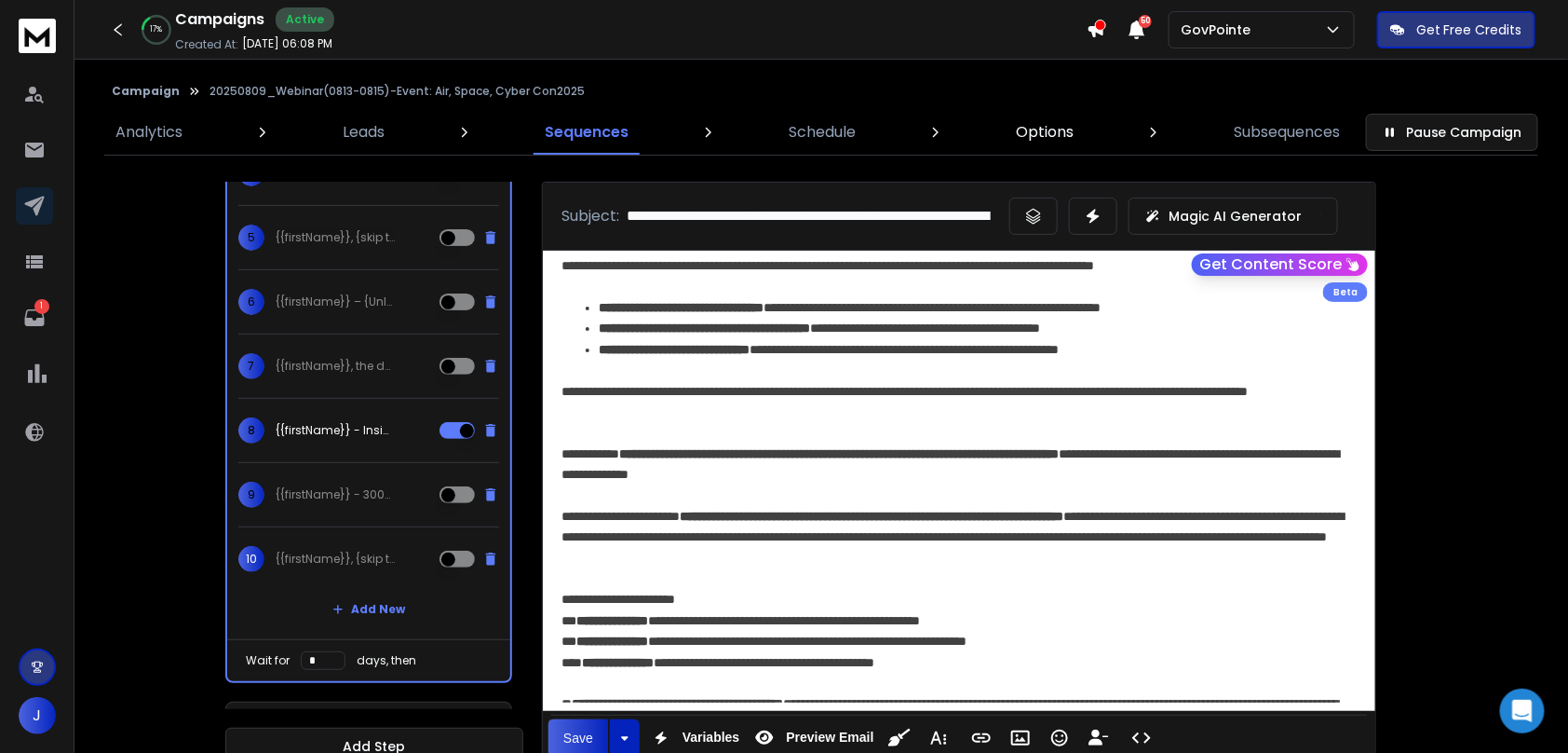
click at [1063, 131] on p "Options" at bounding box center [1044, 133] width 57 height 23
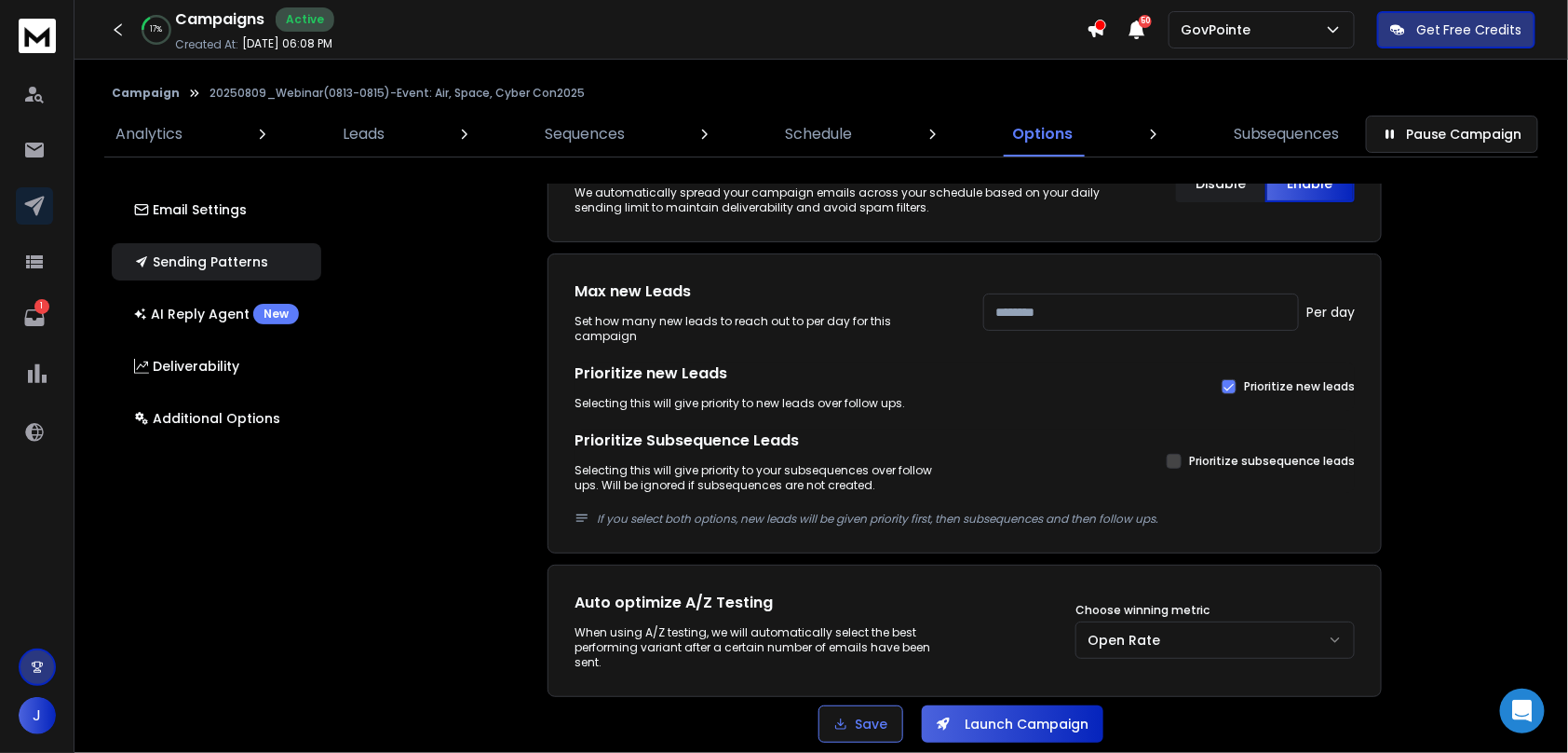
scroll to position [1227, 0]
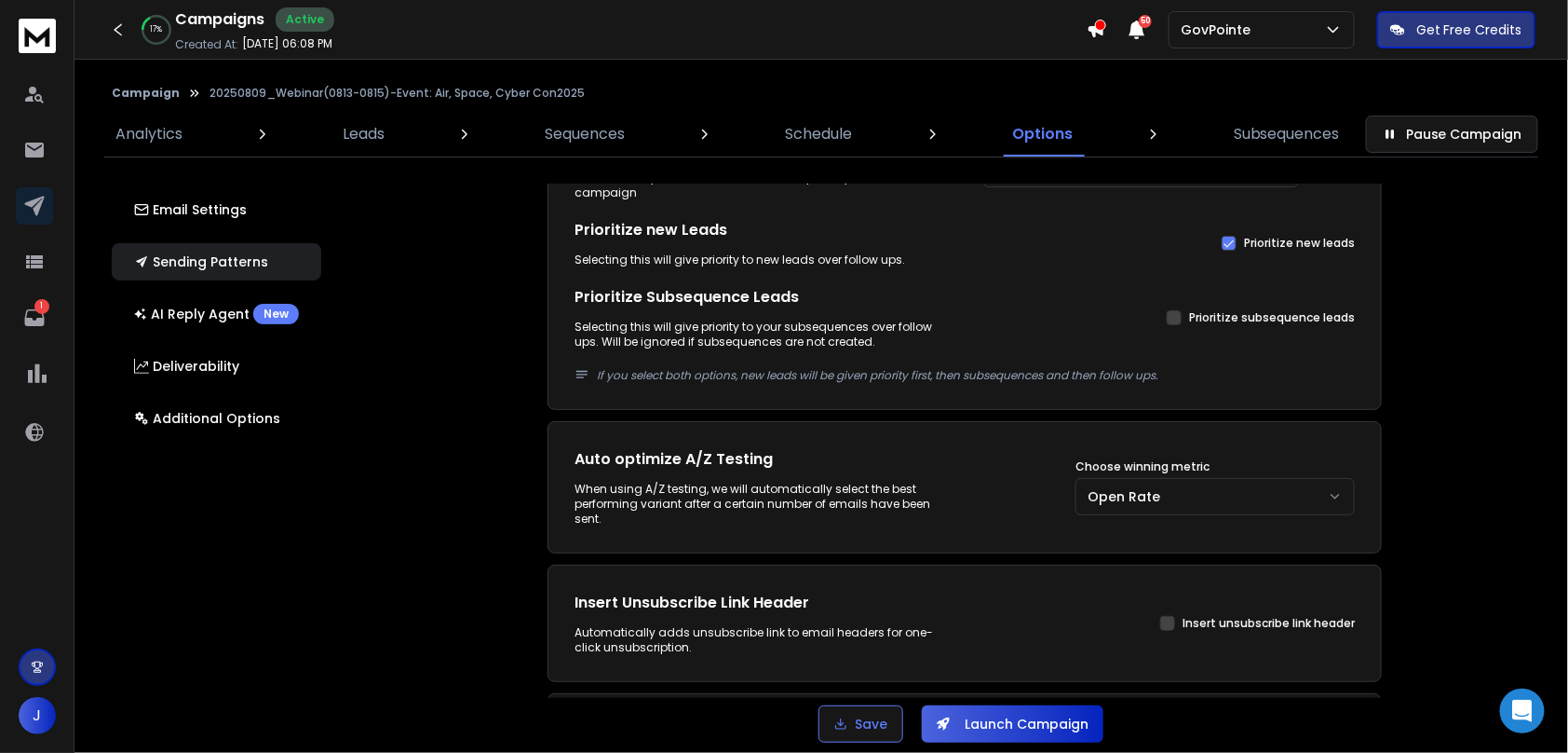
click at [1114, 494] on button "Open Rate" at bounding box center [1215, 496] width 279 height 38
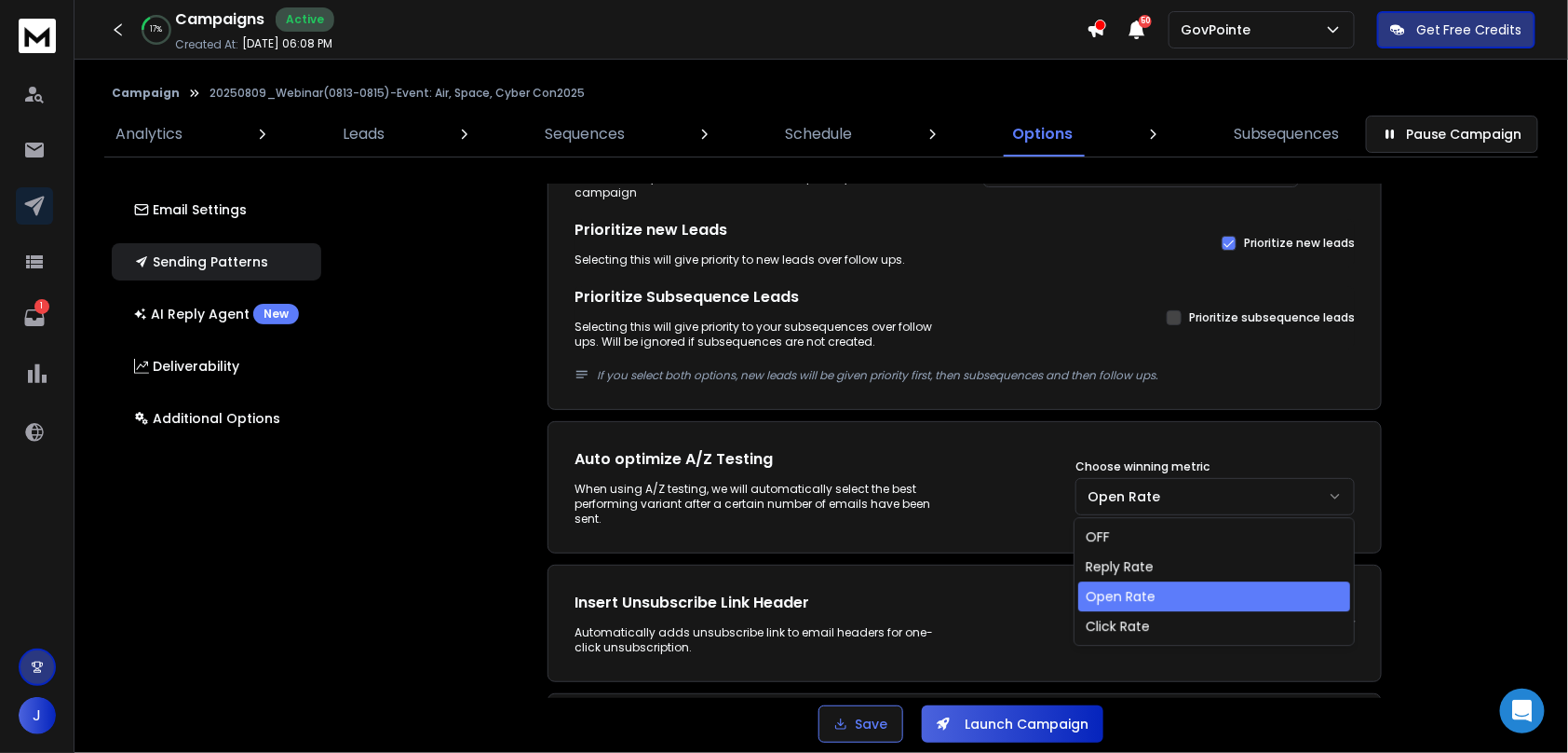
select select "**********"
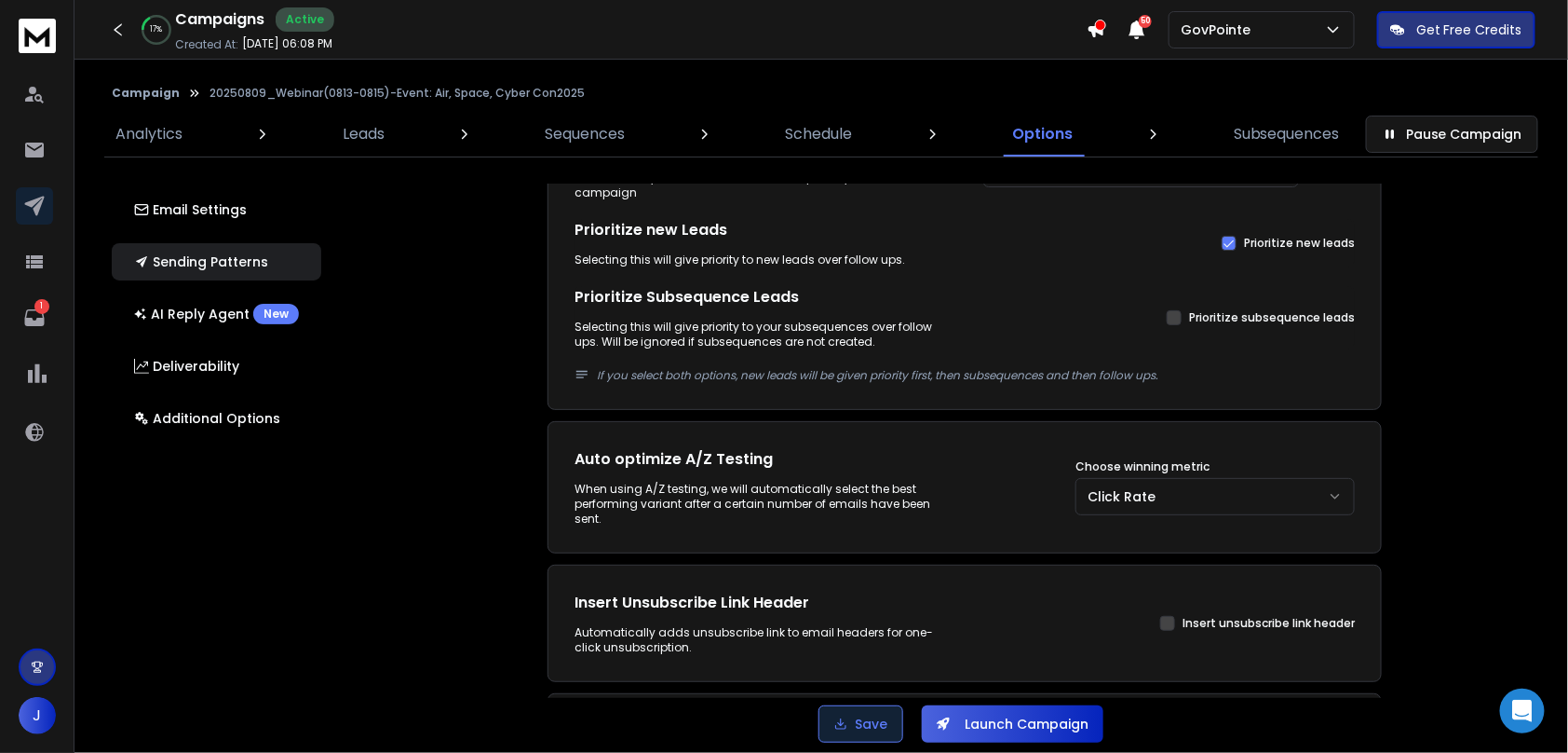
click at [854, 721] on button "Save" at bounding box center [861, 724] width 85 height 38
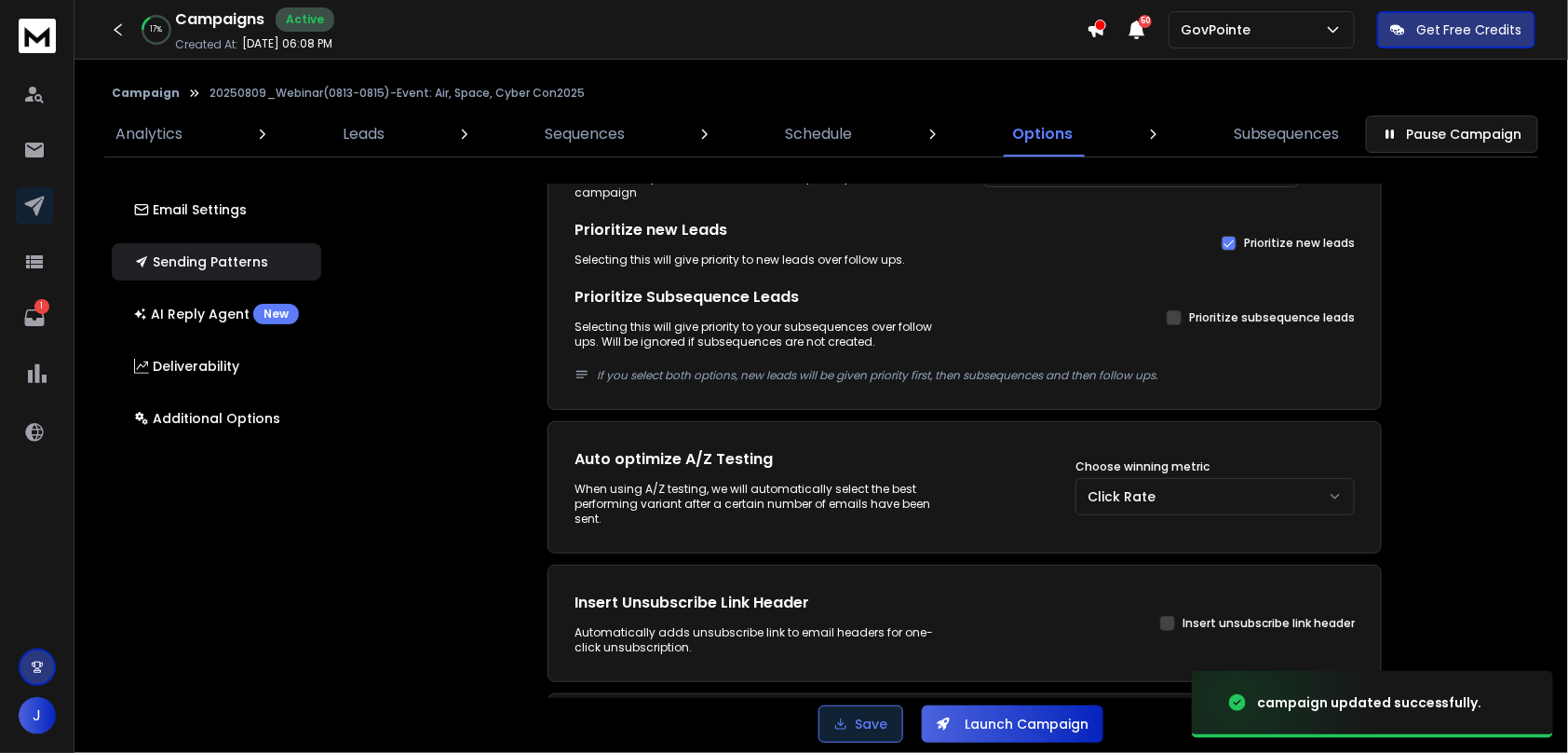
click at [852, 724] on button "Save" at bounding box center [861, 724] width 85 height 38
click at [1278, 40] on button "GovPointe" at bounding box center [1262, 30] width 186 height 38
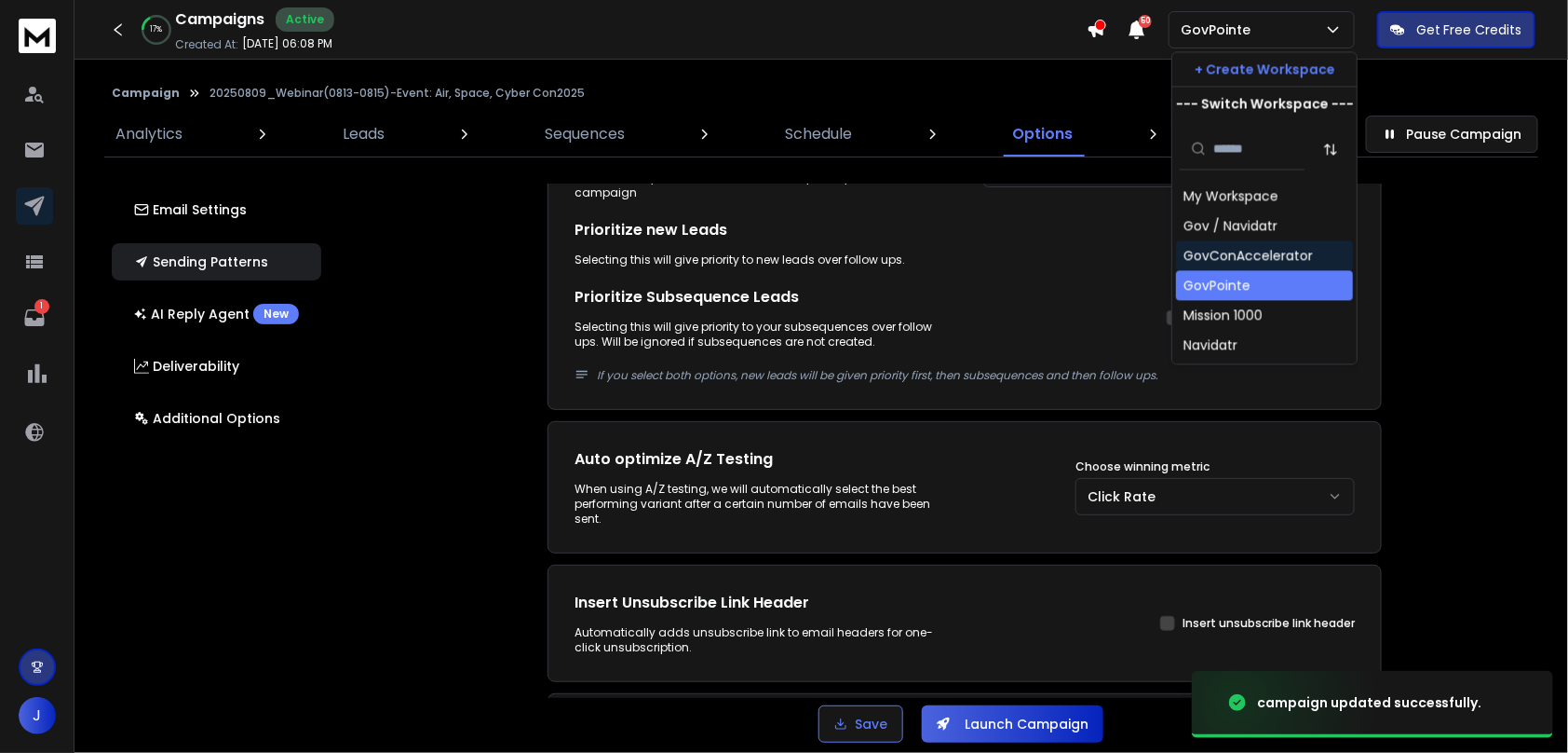
click at [1235, 251] on div "GovConAccelerator" at bounding box center [1248, 256] width 130 height 19
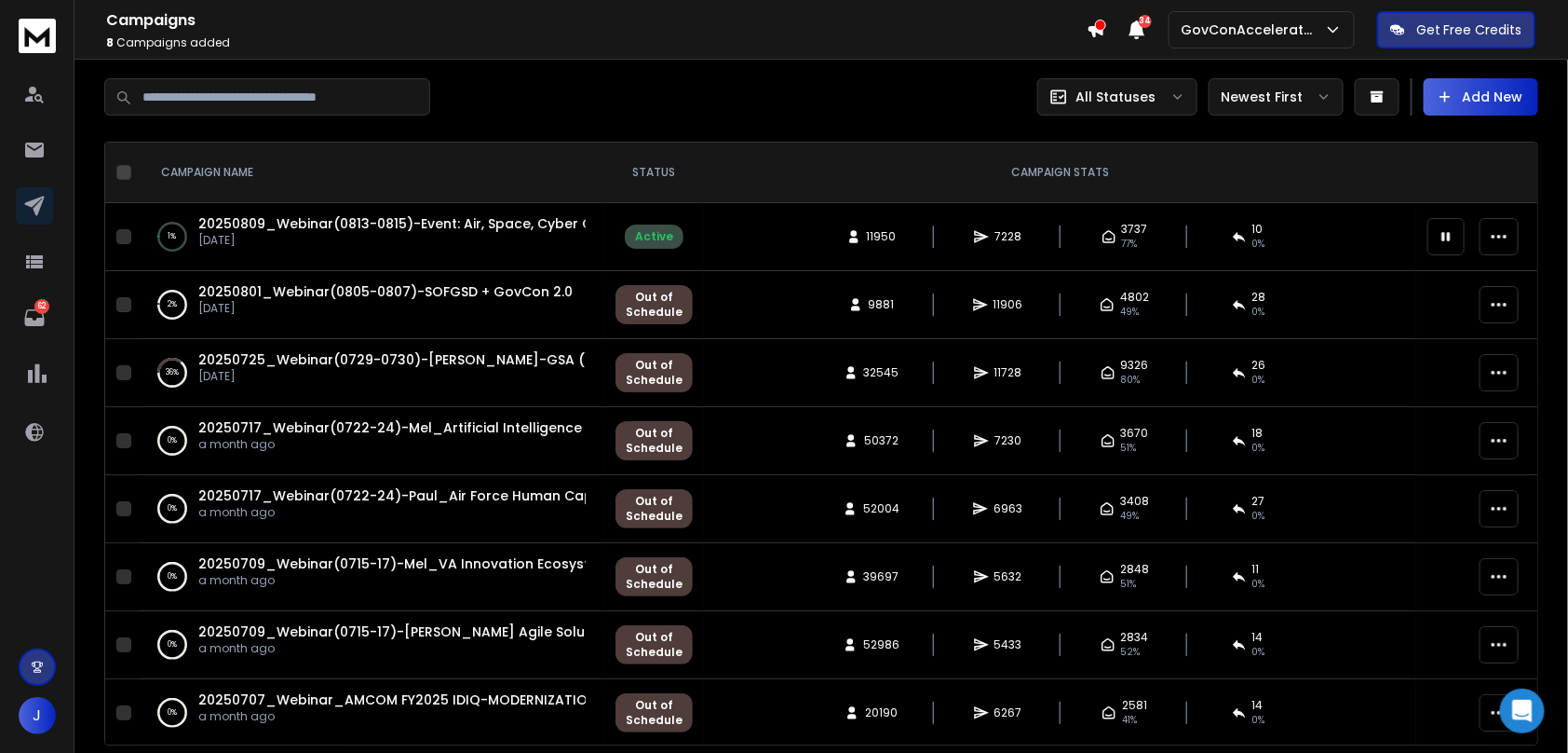
click at [374, 221] on span "20250809_Webinar(0813-0815)-Event: Air, Space, Cyber Con2025" at bounding box center [421, 224] width 446 height 19
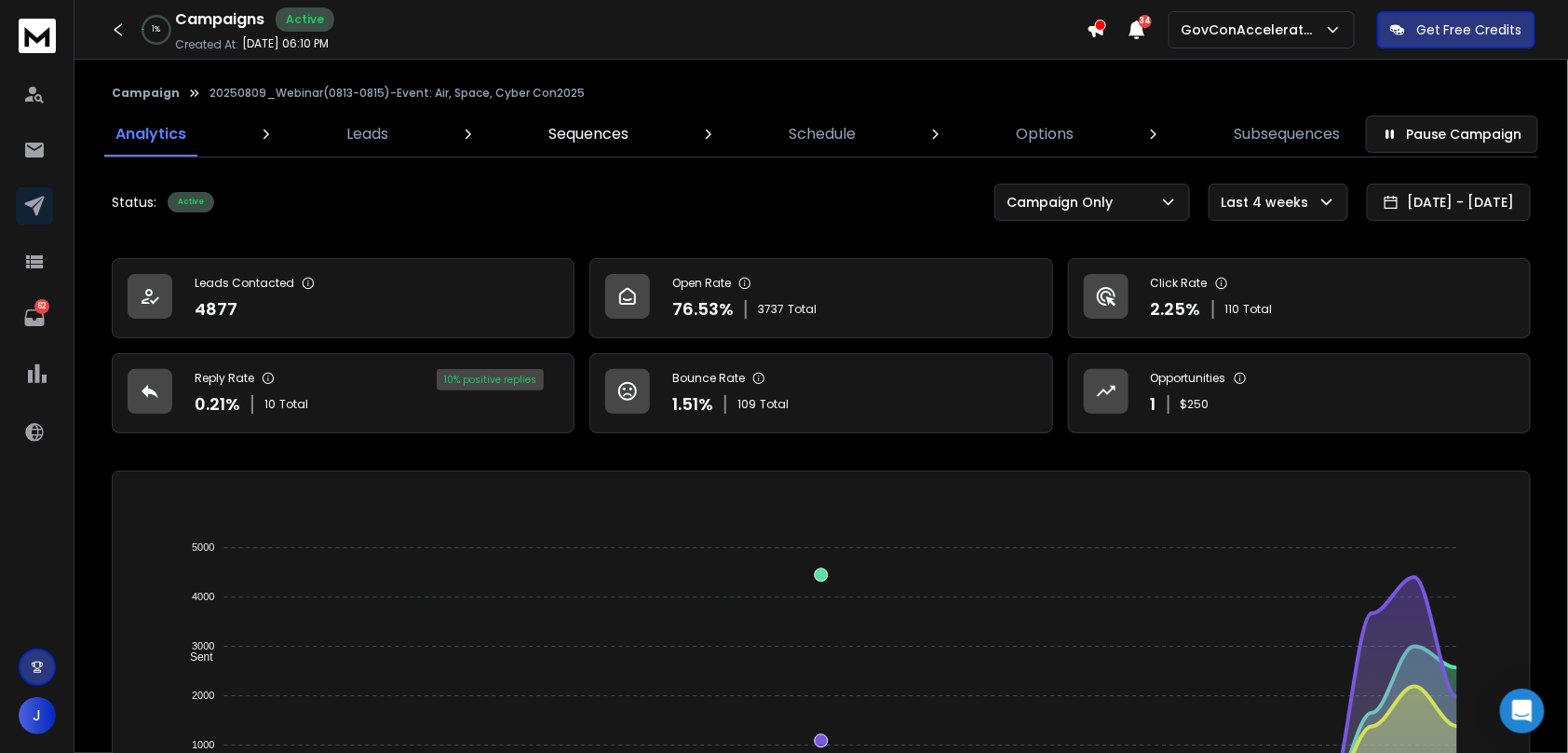
click at [588, 135] on p "Sequences" at bounding box center [588, 134] width 80 height 23
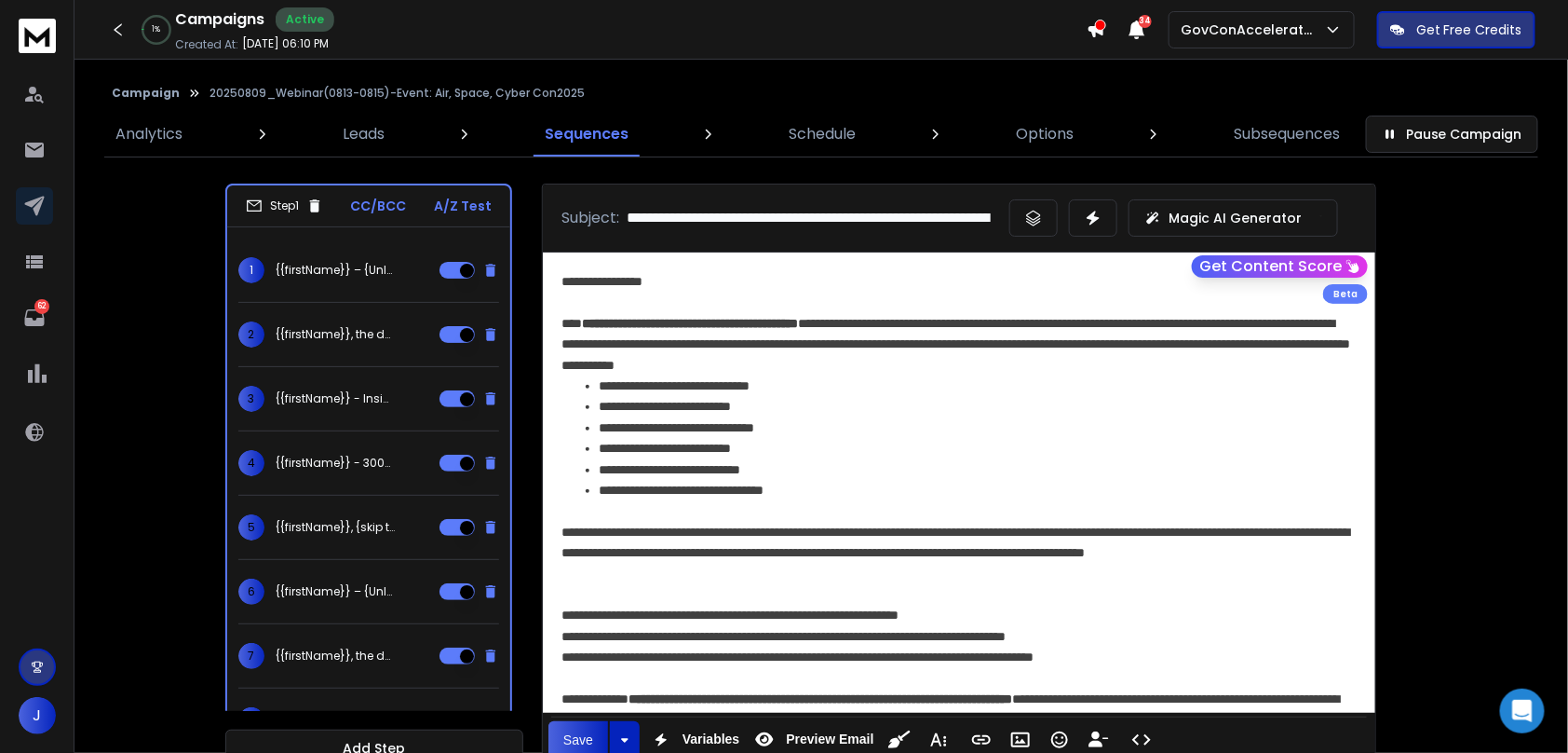
click at [442, 274] on button "button" at bounding box center [458, 270] width 36 height 17
click at [447, 332] on button "button" at bounding box center [458, 335] width 36 height 17
click at [449, 392] on button "button" at bounding box center [458, 399] width 36 height 17
click at [443, 454] on button "button" at bounding box center [458, 463] width 36 height 17
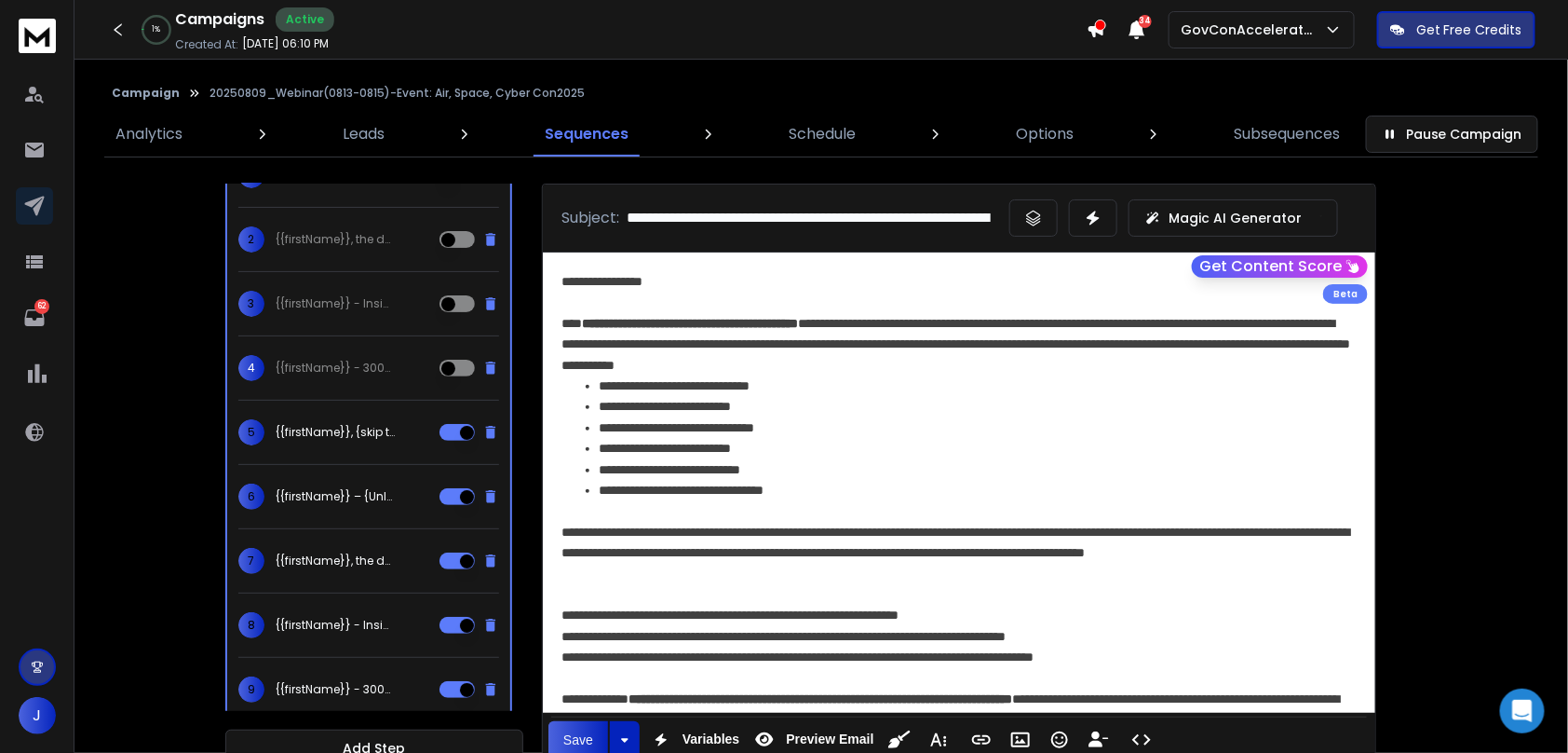
scroll to position [120, 0]
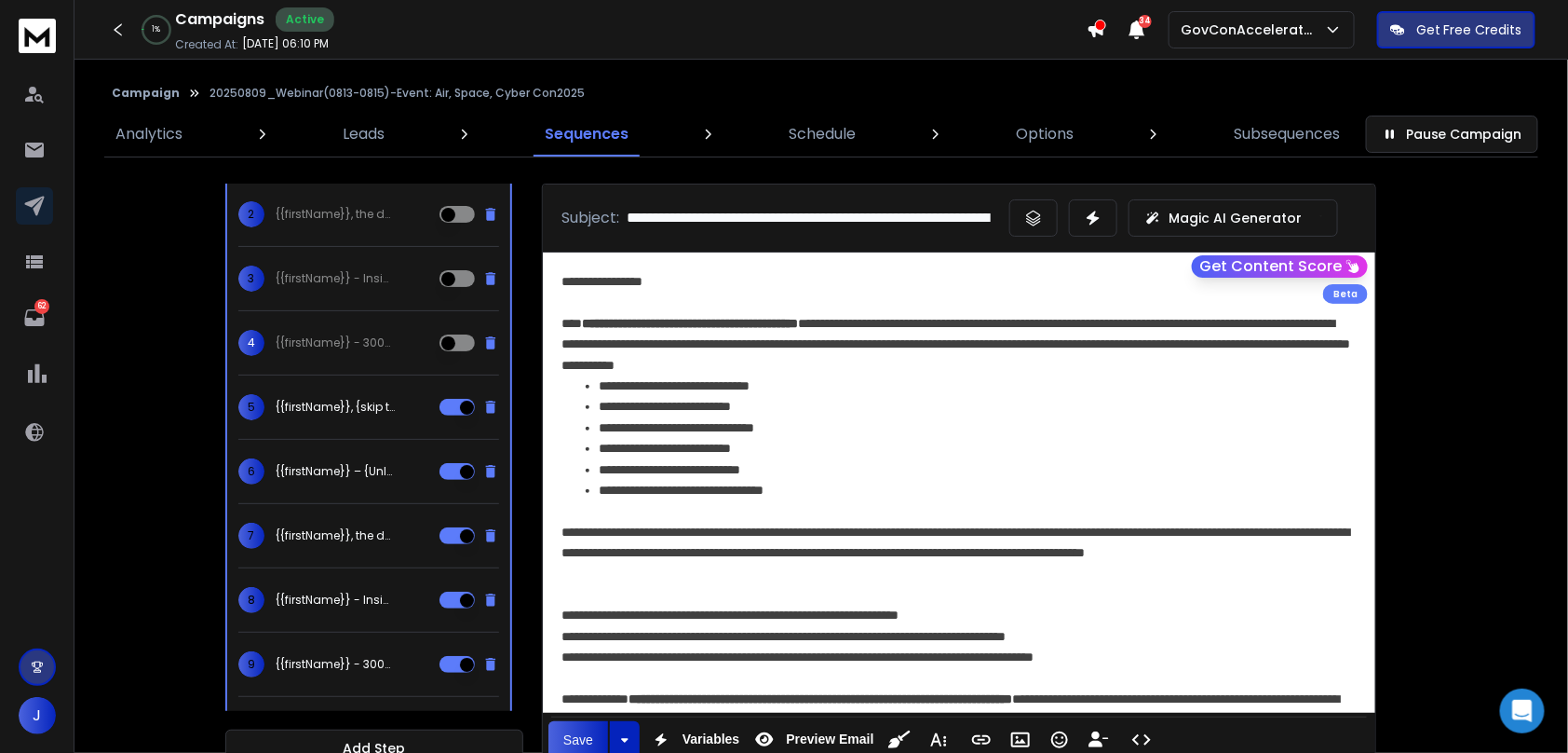
click at [440, 400] on button "button" at bounding box center [458, 407] width 36 height 17
click at [440, 472] on button "button" at bounding box center [458, 471] width 36 height 17
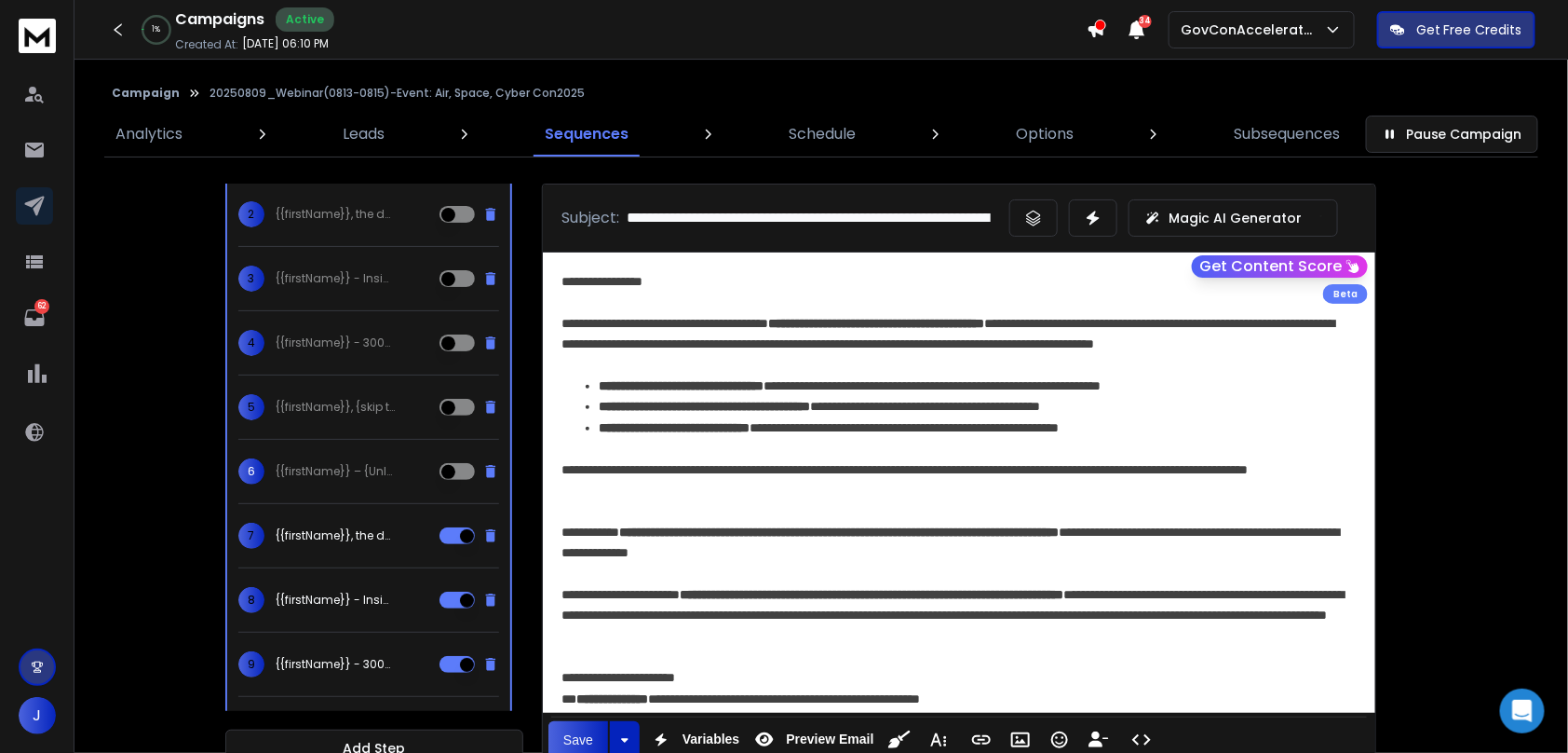
click at [440, 533] on button "button" at bounding box center [458, 536] width 36 height 17
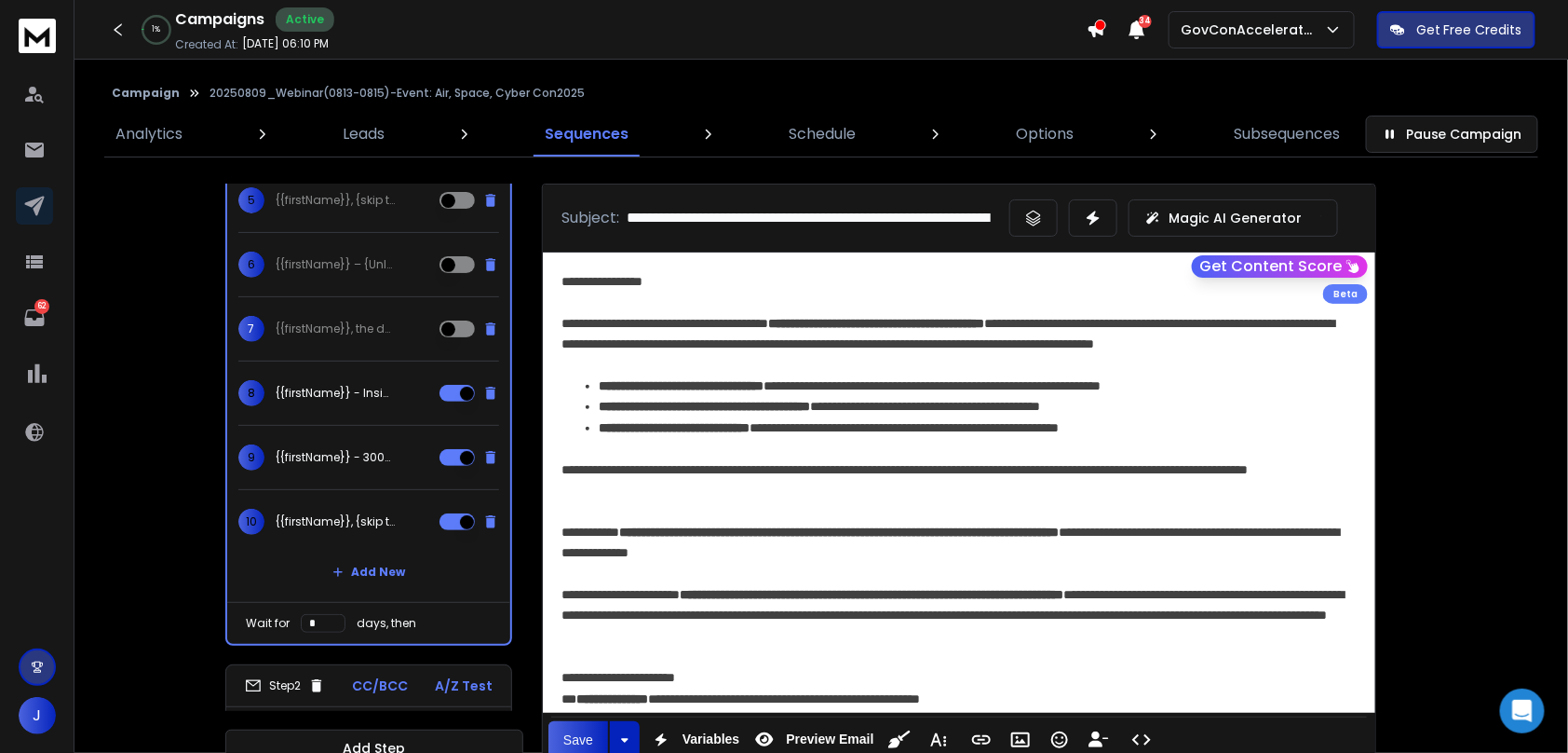
scroll to position [406, 0]
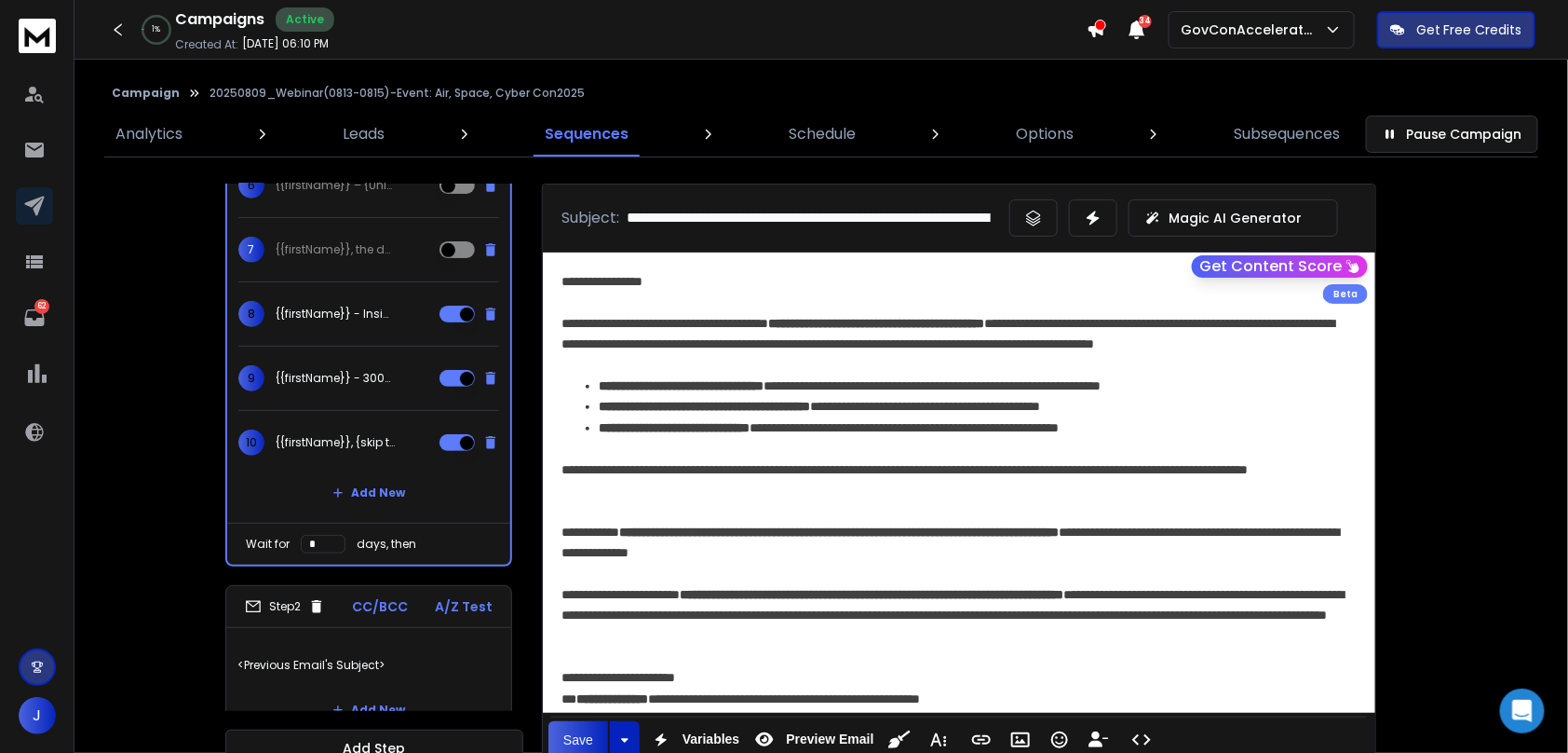
click at [443, 380] on button "button" at bounding box center [458, 378] width 36 height 17
click at [442, 447] on button "button" at bounding box center [458, 443] width 36 height 17
type input "**********"
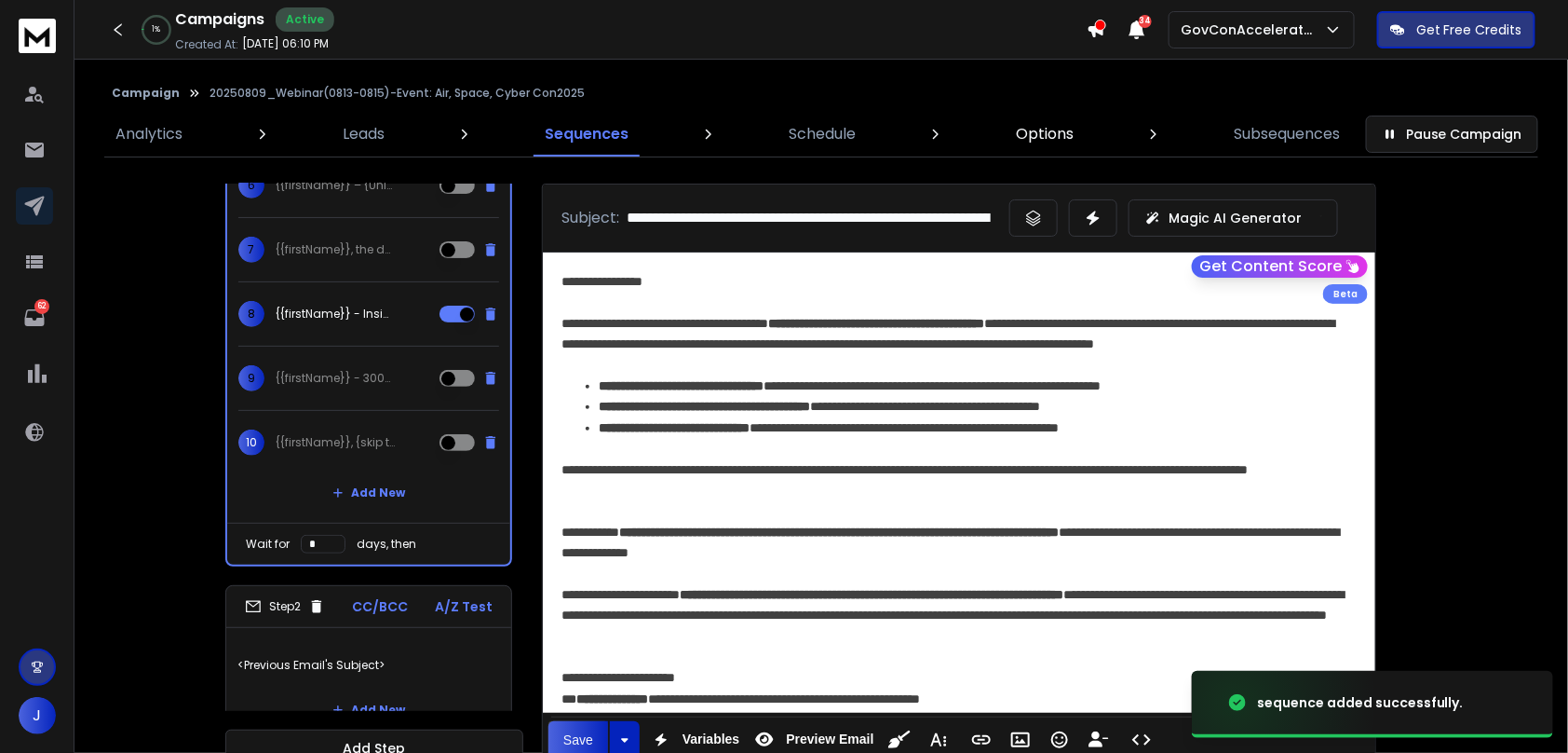
click at [1043, 133] on p "Options" at bounding box center [1044, 134] width 57 height 23
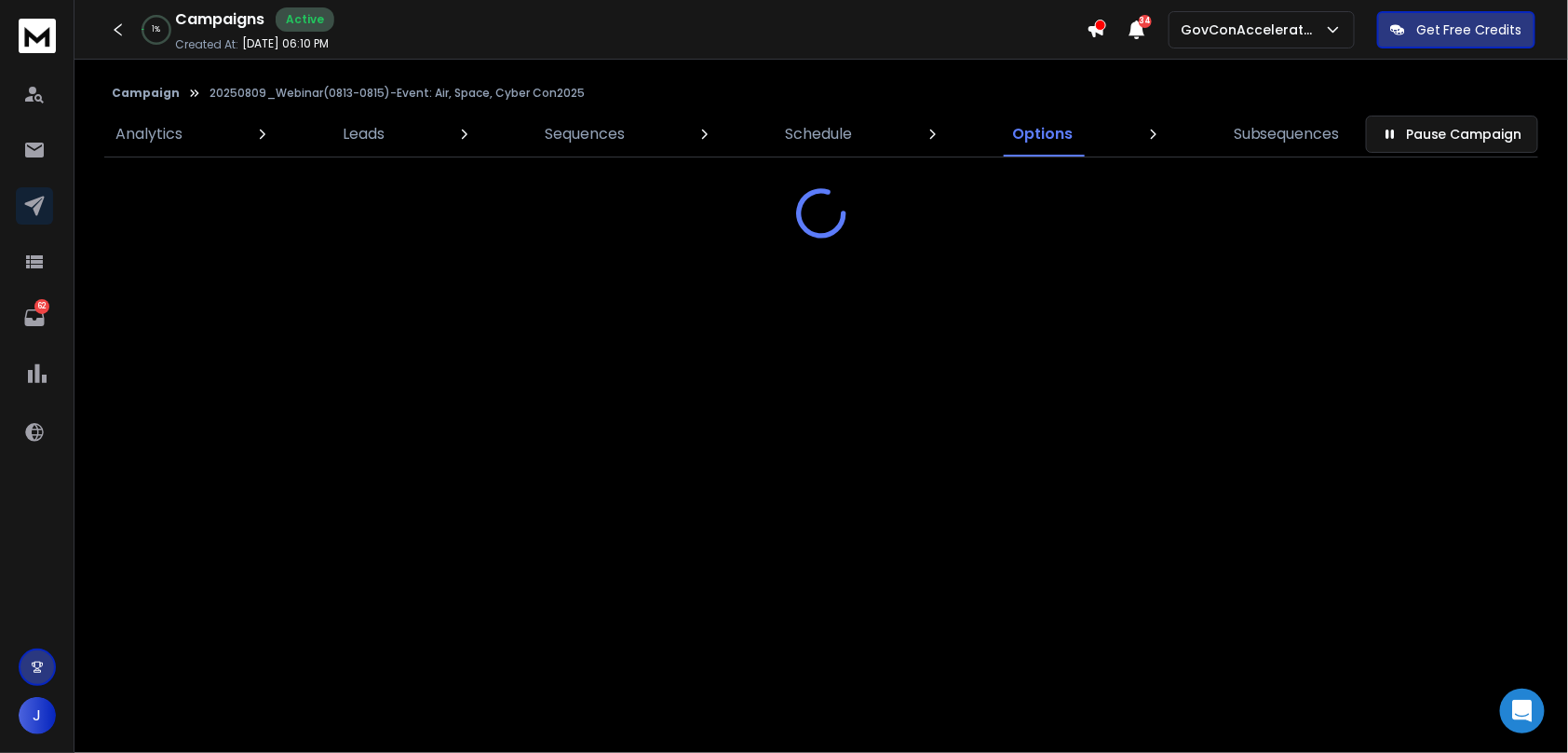
select select "**********"
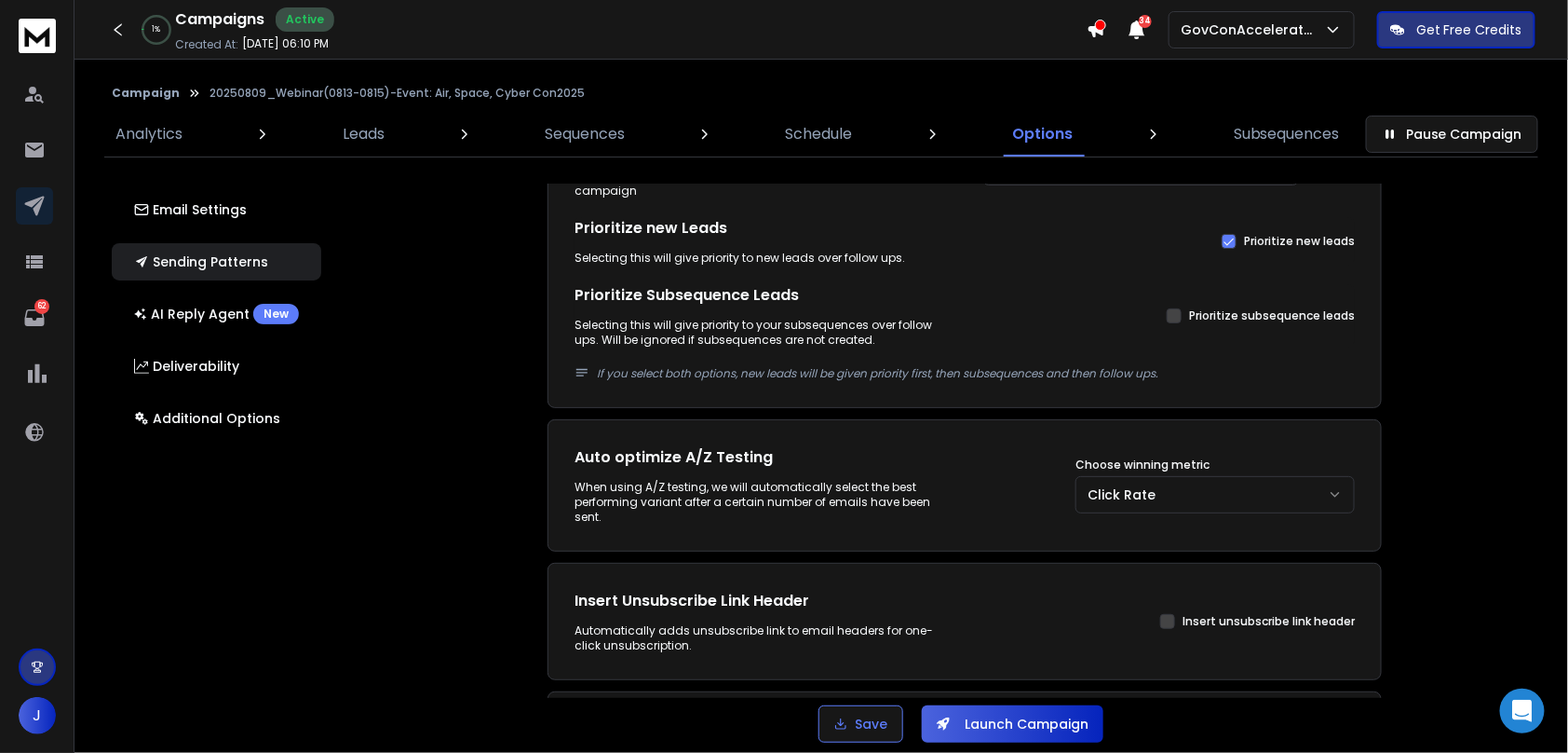
scroll to position [1334, 0]
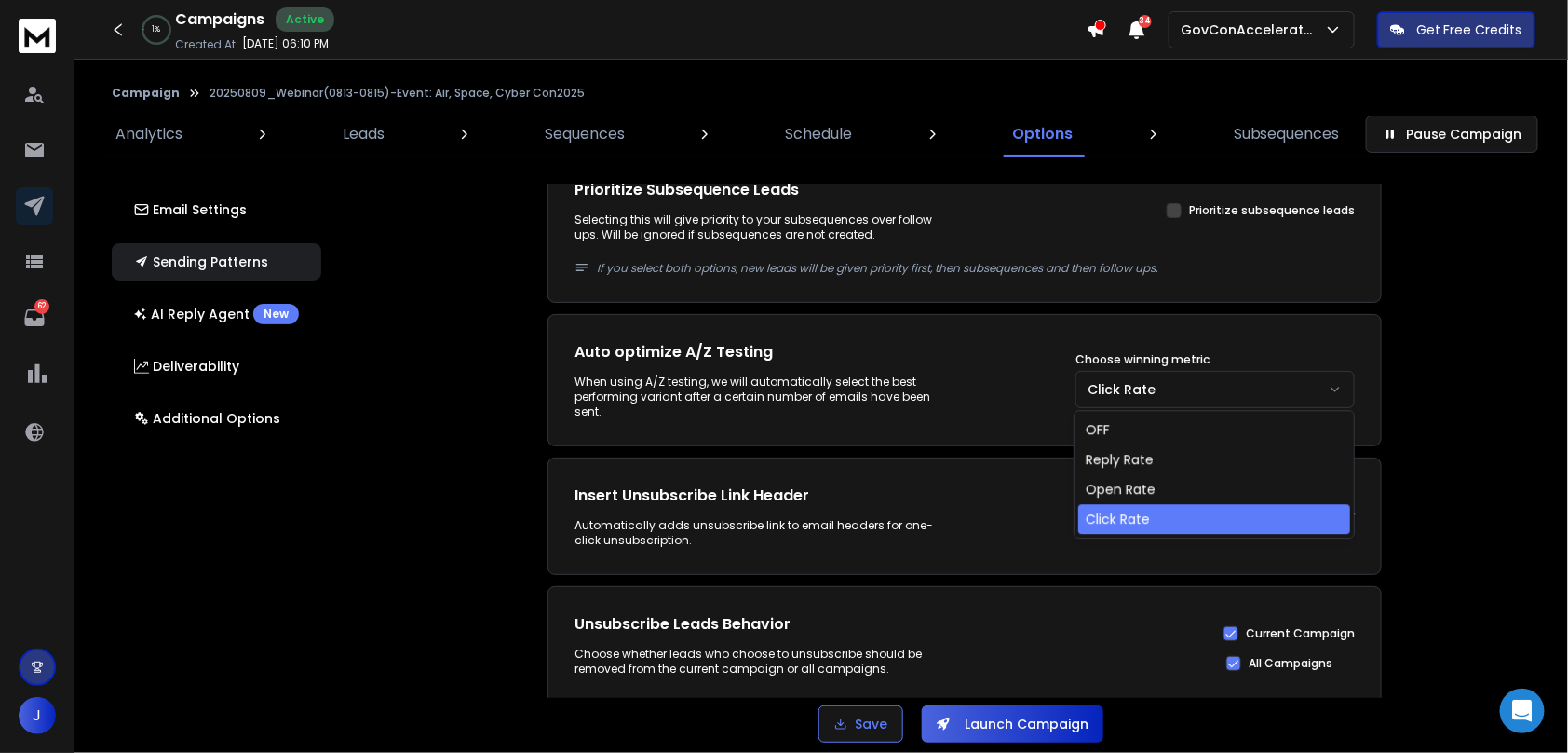
click at [1100, 378] on button "Click Rate" at bounding box center [1215, 389] width 279 height 38
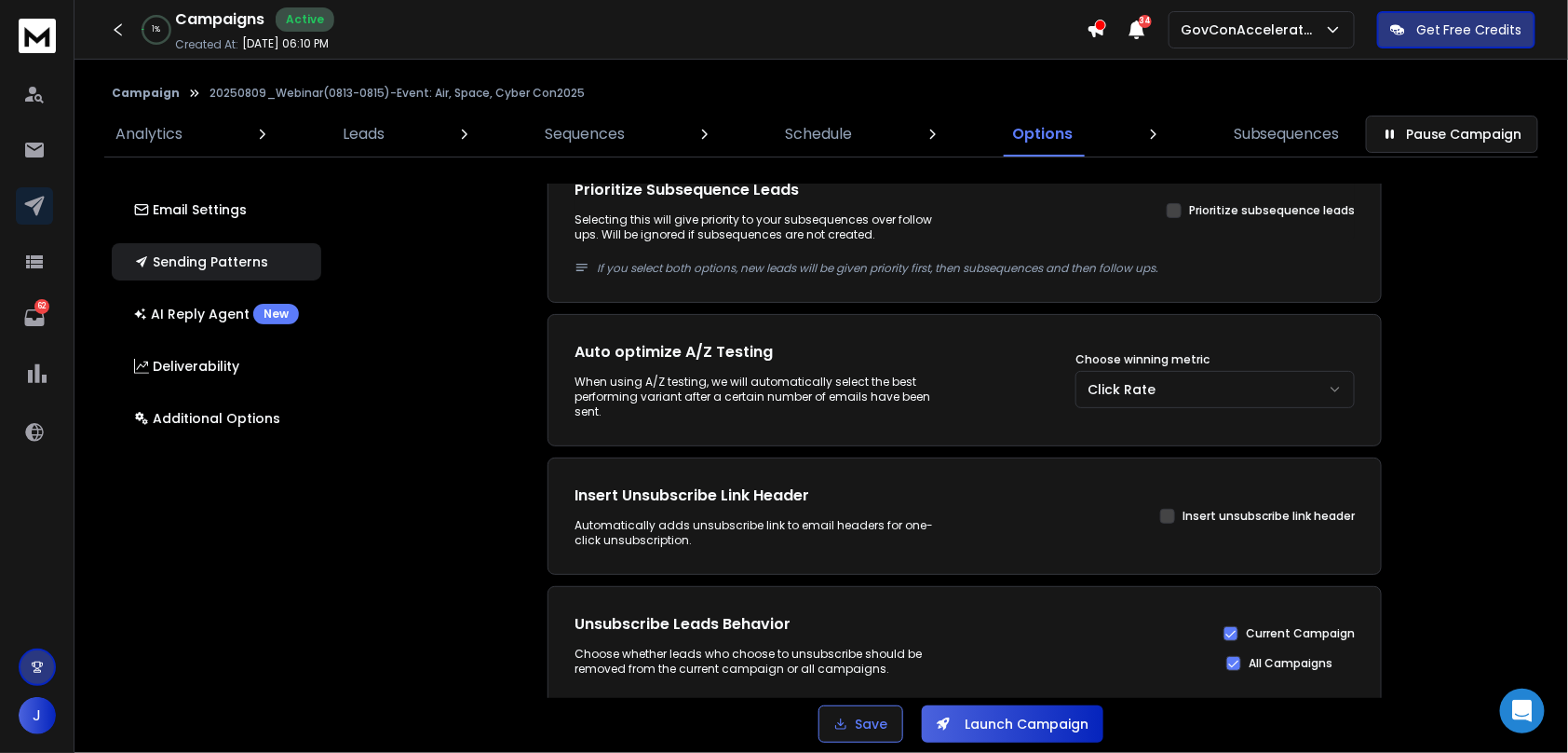
click at [875, 712] on button "Save" at bounding box center [861, 724] width 85 height 38
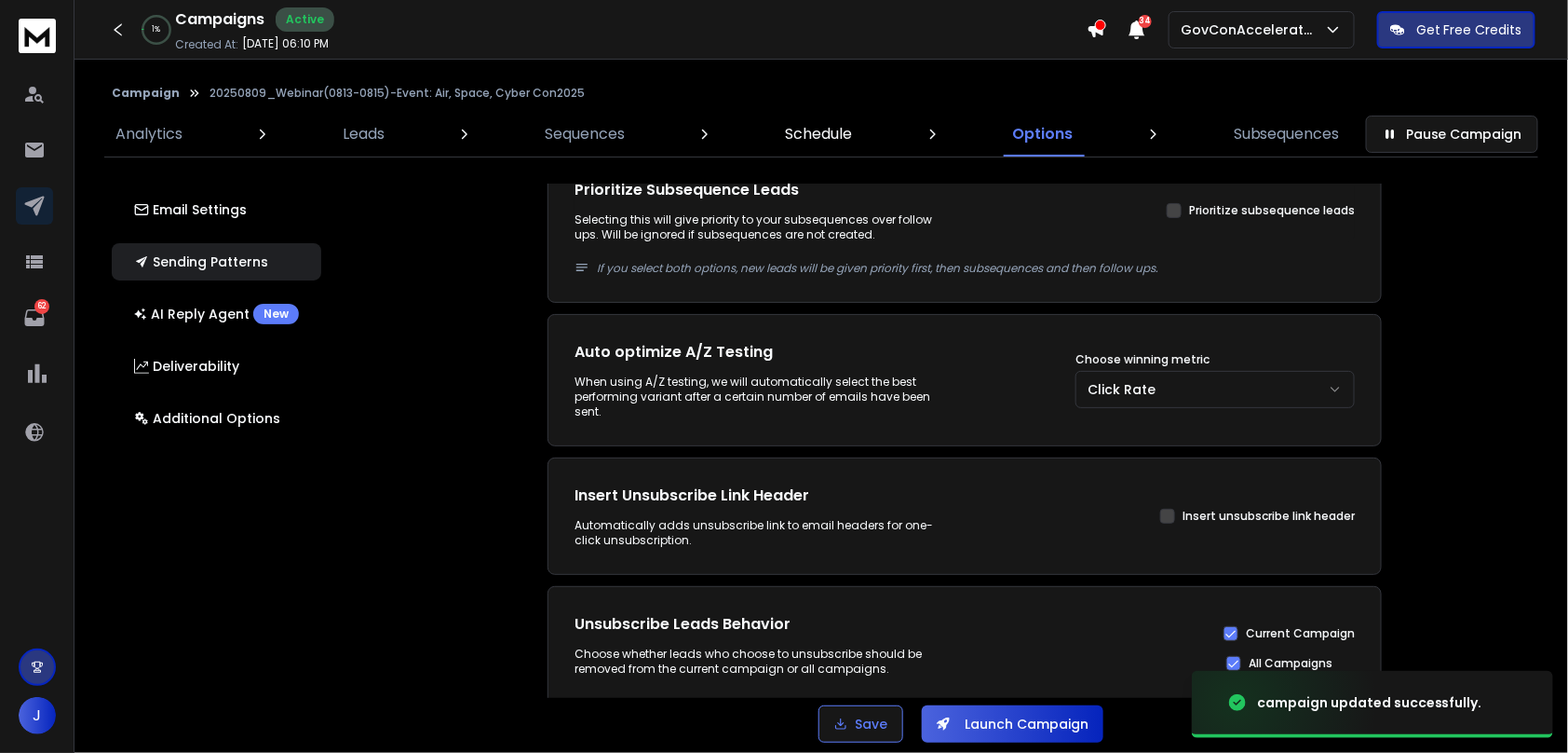
click at [843, 132] on p "Schedule" at bounding box center [819, 134] width 67 height 23
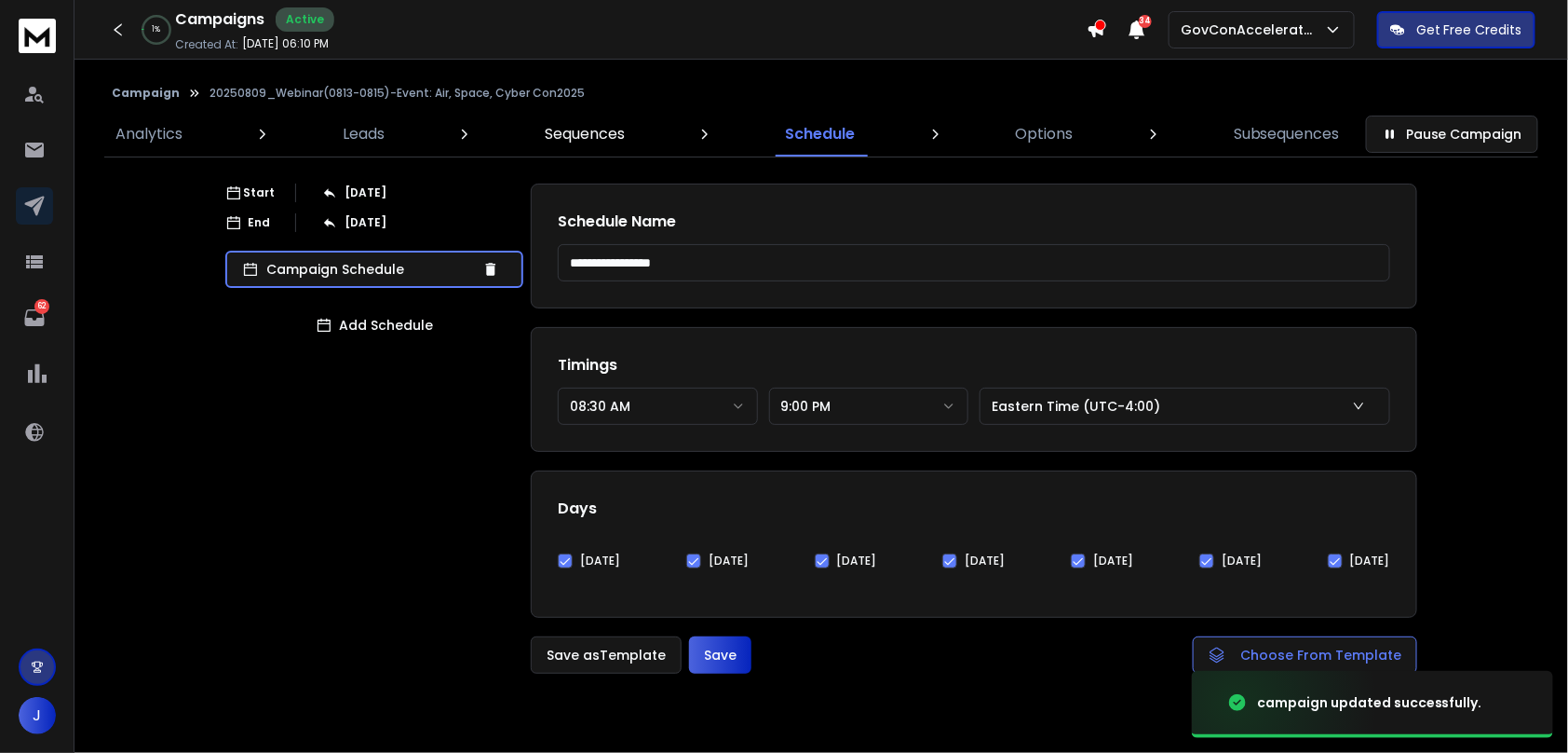
click at [585, 132] on p "Sequences" at bounding box center [585, 134] width 80 height 23
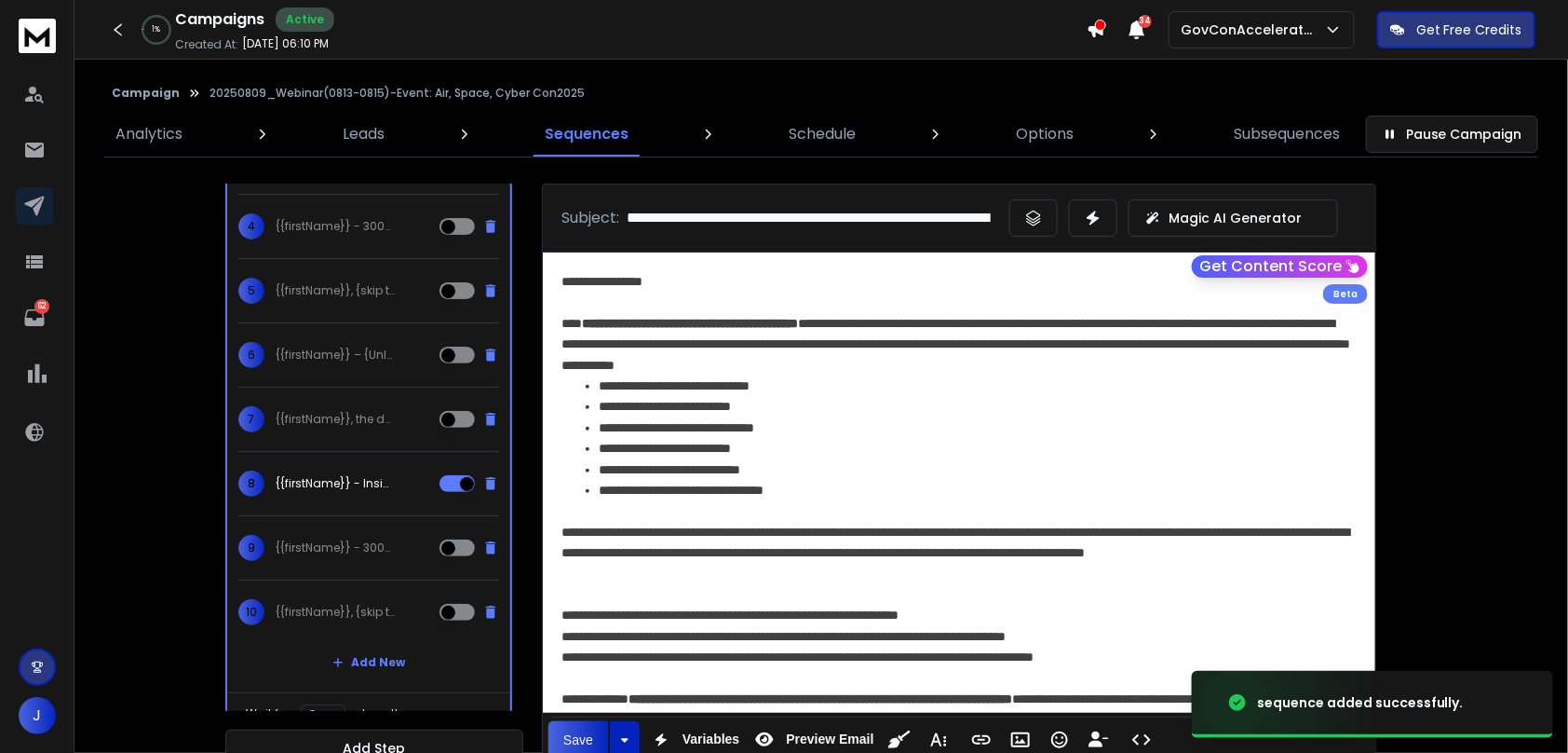
scroll to position [239, 0]
click at [129, 351] on div "Step 1 CC/BCC A/Z Test 1 {{firstName}} – {Unlock|Tap into|Discover} the Air, Sp…" at bounding box center [822, 475] width 1435 height 598
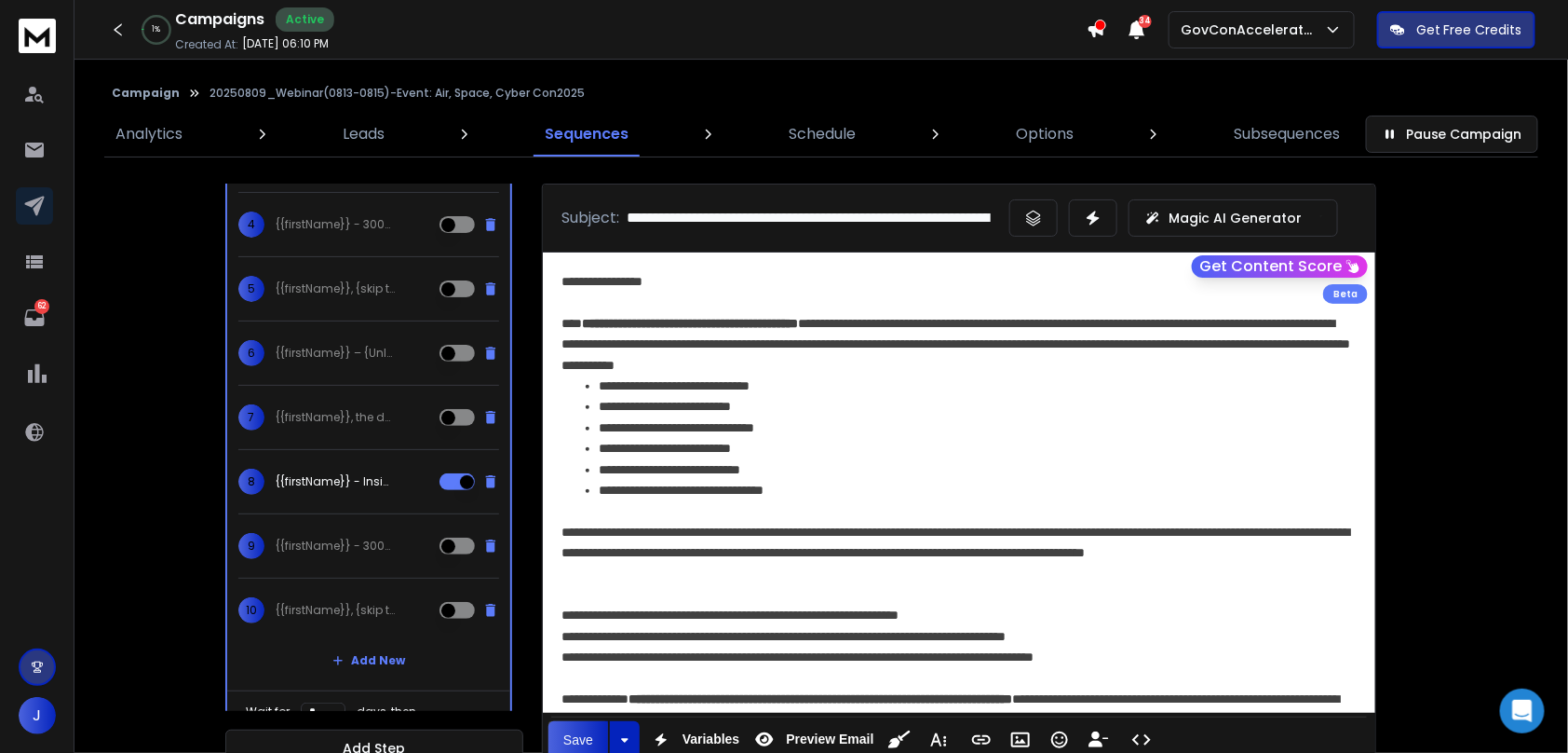
click at [135, 350] on div "Step 1 CC/BCC A/Z Test 1 {{firstName}} – {Unlock|Tap into|Discover} the Air, Sp…" at bounding box center [822, 475] width 1435 height 598
